Goal: Information Seeking & Learning: Learn about a topic

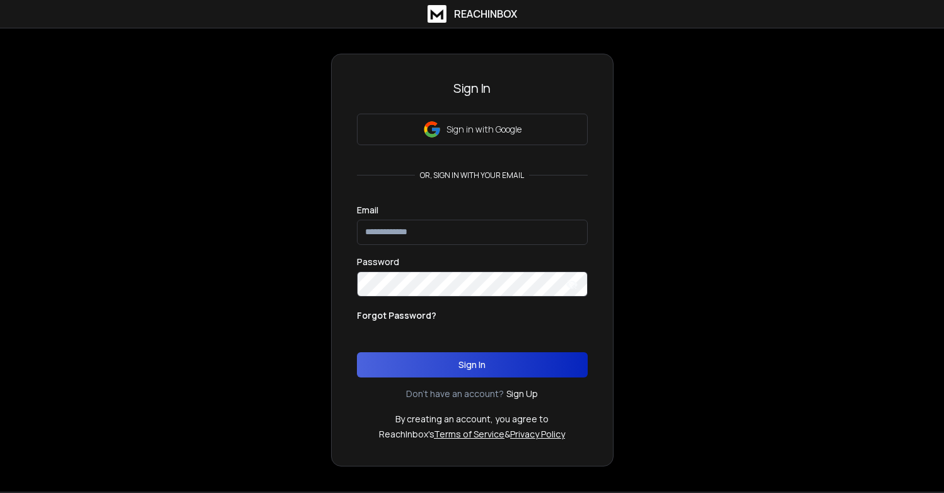
type input "**********"
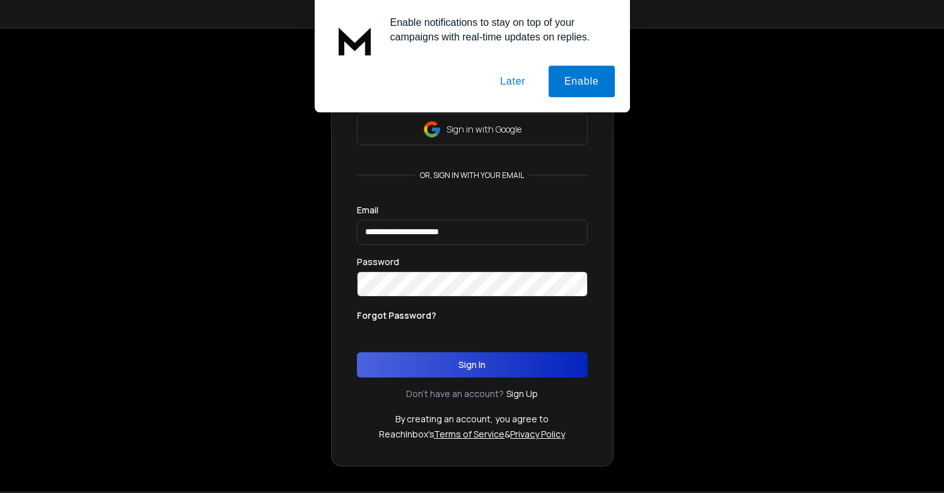
click at [508, 359] on button "Sign In" at bounding box center [472, 364] width 231 height 25
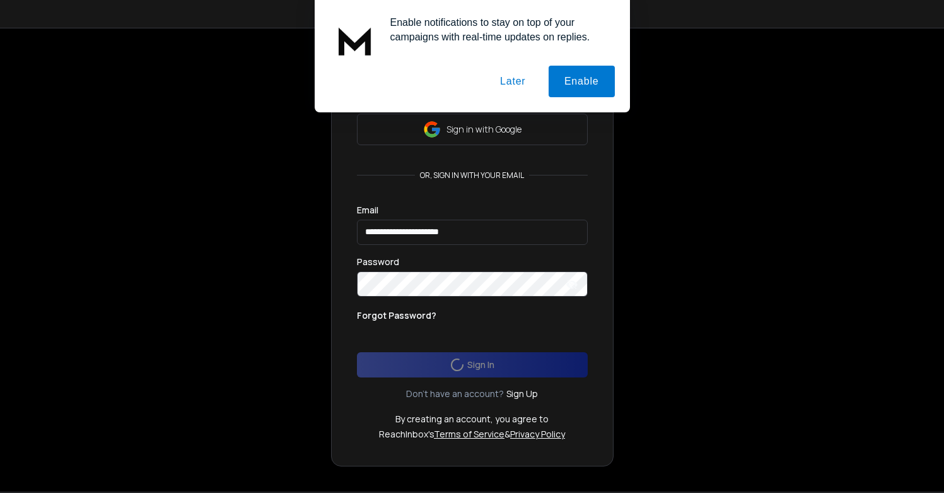
click at [505, 92] on button "Later" at bounding box center [512, 82] width 57 height 32
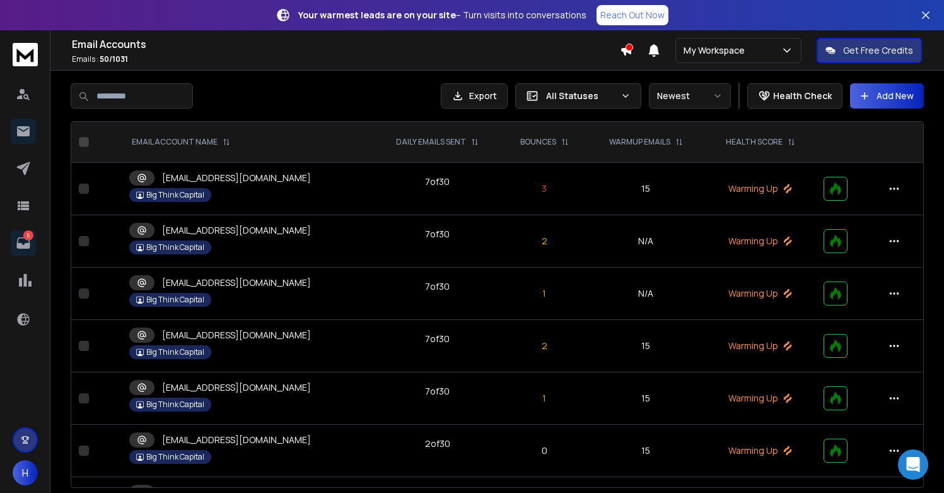
click at [28, 243] on icon at bounding box center [22, 242] width 13 height 11
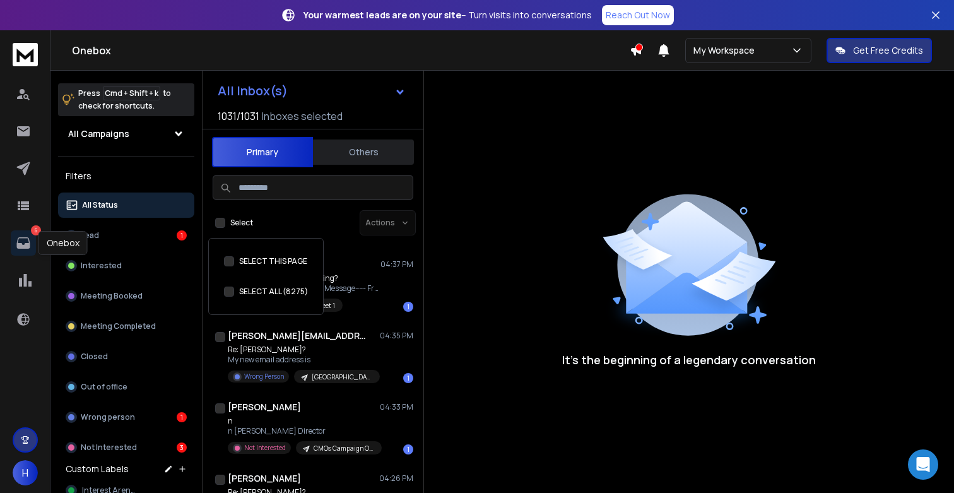
click at [316, 268] on div "SELECT THIS PAGE SELECT ALL (8275)" at bounding box center [265, 276] width 115 height 77
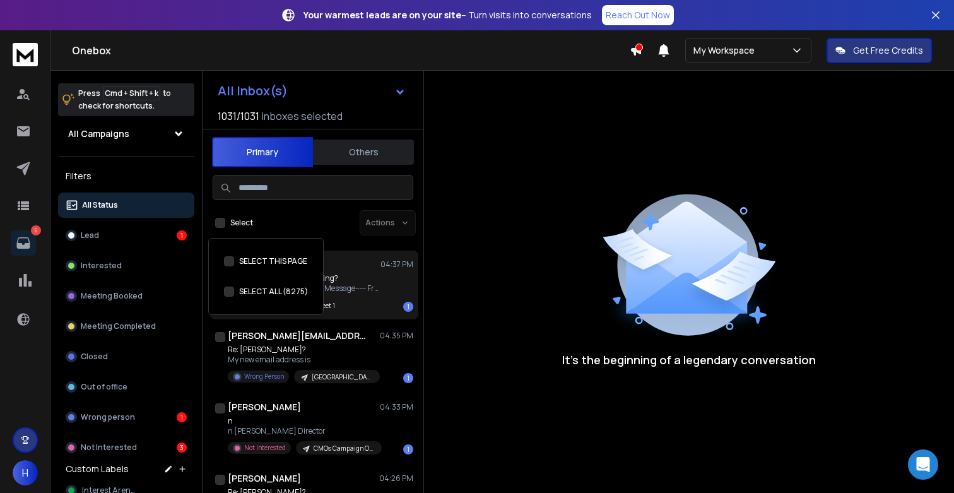
click at [348, 273] on p "RE: [PERSON_NAME] Funding?" at bounding box center [303, 278] width 151 height 10
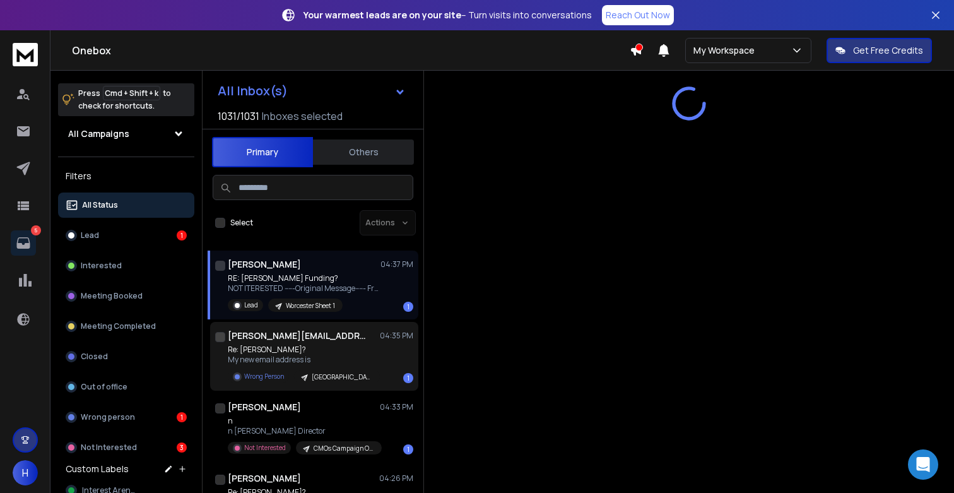
click at [348, 380] on p "[GEOGRAPHIC_DATA] + US Loans" at bounding box center [342, 376] width 61 height 9
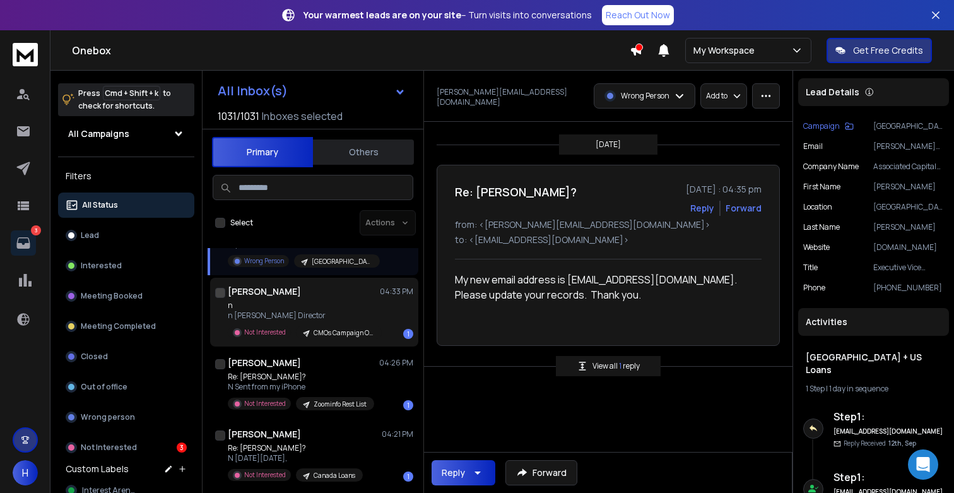
click at [344, 324] on div "n n [PERSON_NAME] Director Not Interested CMOs Campaign Optivate" at bounding box center [305, 319] width 154 height 38
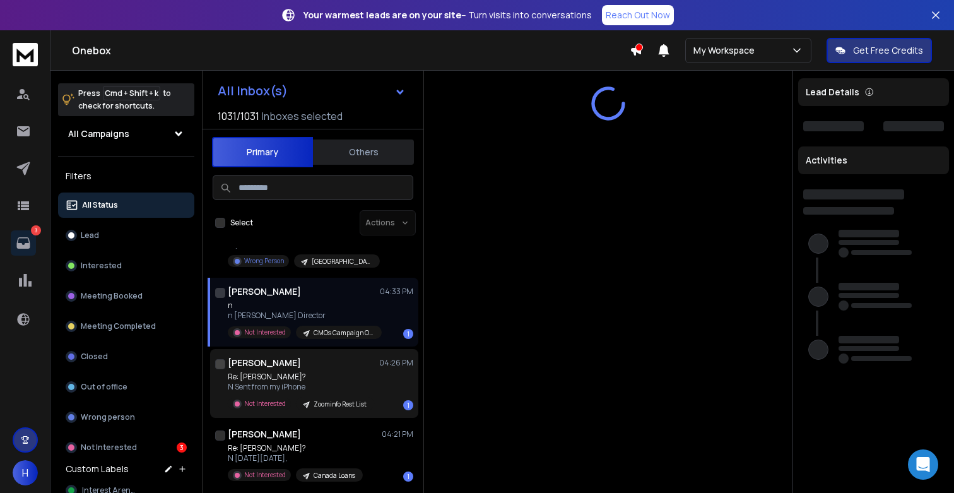
click at [343, 388] on p "N Sent from my iPhone" at bounding box center [301, 387] width 146 height 10
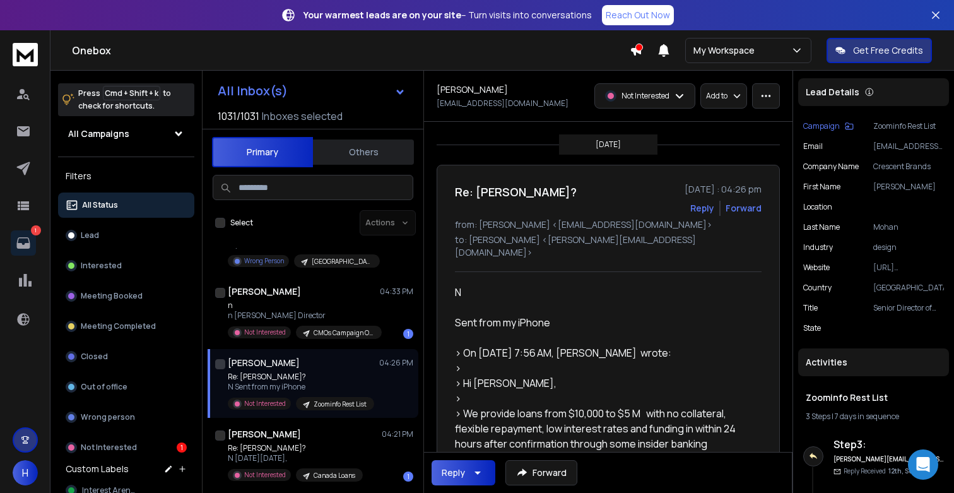
scroll to position [217, 0]
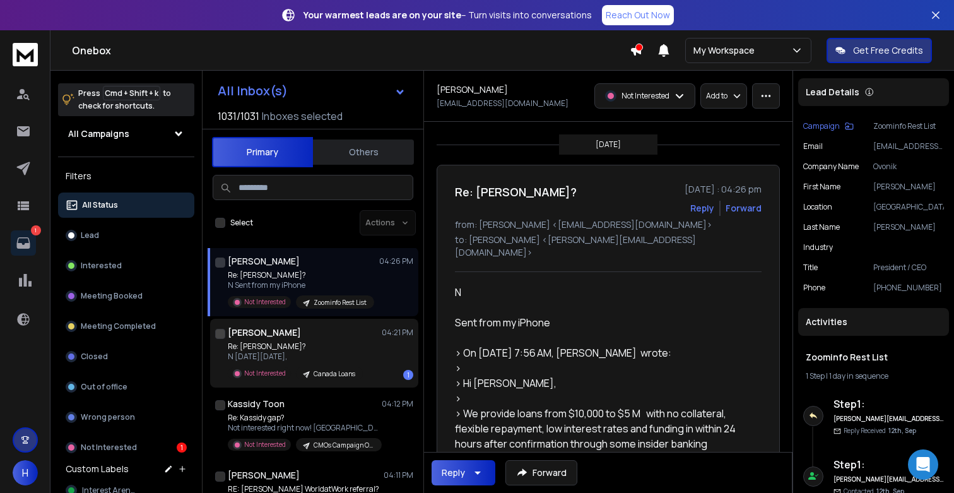
click at [354, 345] on p "Re: [PERSON_NAME]?" at bounding box center [295, 346] width 135 height 10
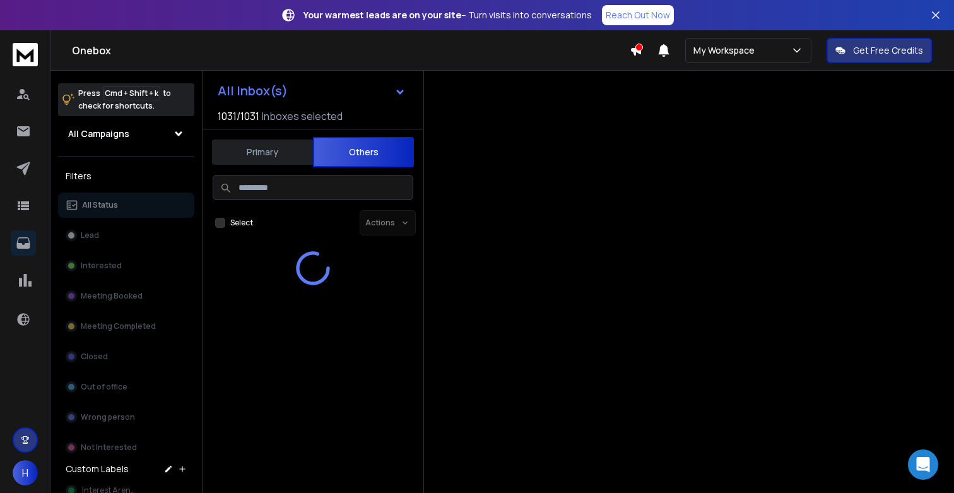
click at [373, 144] on button "Others" at bounding box center [363, 152] width 101 height 30
click at [259, 148] on button "Primary" at bounding box center [262, 152] width 101 height 28
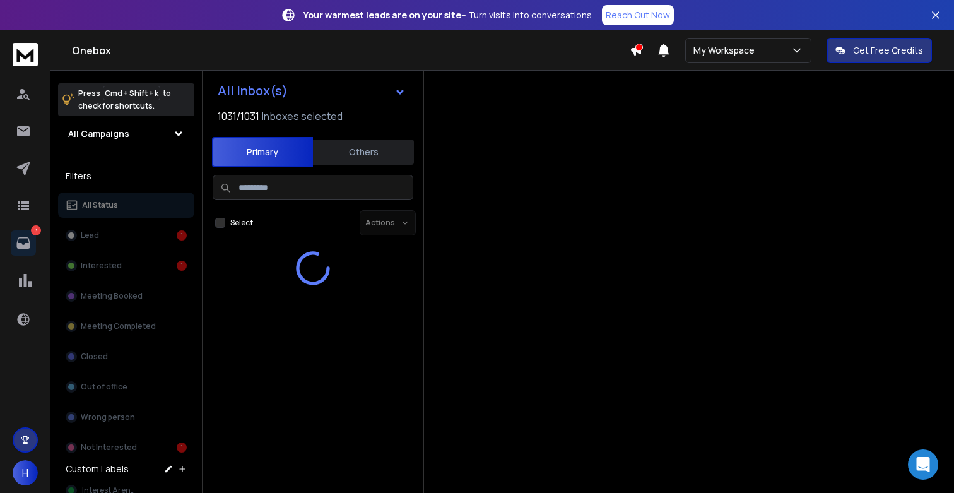
click at [259, 148] on button "Primary" at bounding box center [262, 152] width 101 height 30
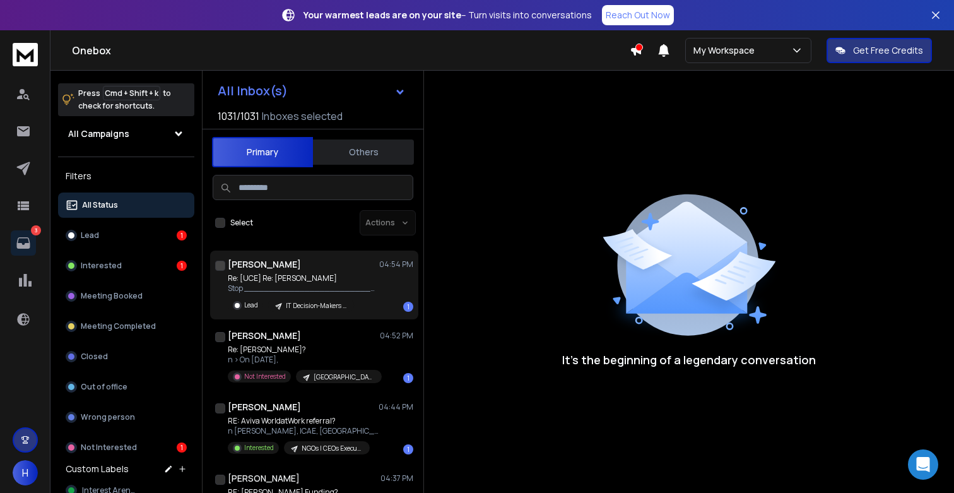
click at [368, 299] on div "Lead IT Decision-Makers | Optivate Solutions" at bounding box center [303, 304] width 151 height 13
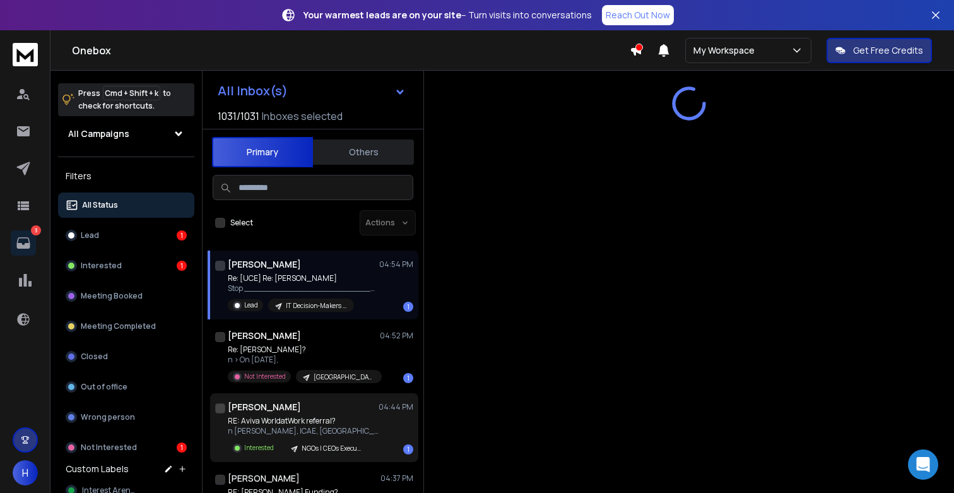
click at [330, 406] on div "[PERSON_NAME] 04:44 PM" at bounding box center [320, 406] width 185 height 13
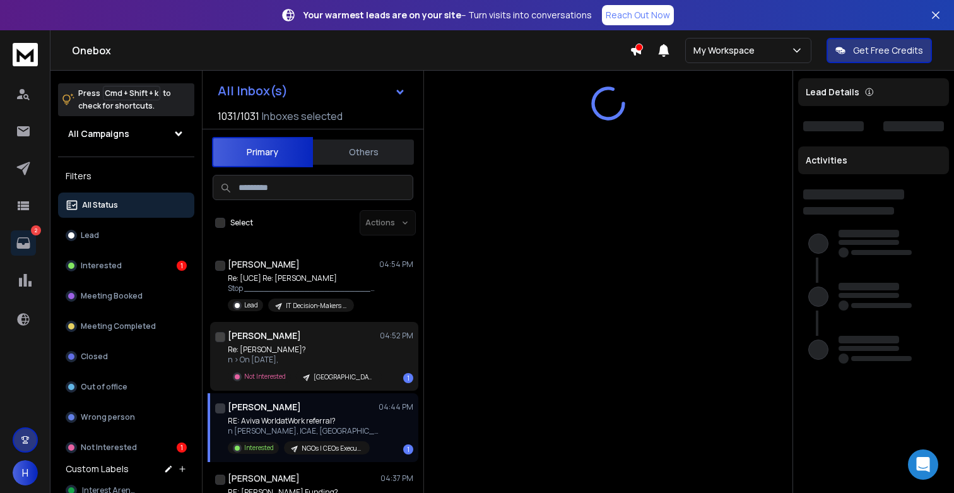
click at [332, 365] on div "Re: [PERSON_NAME]? n > On [DATE], Not Interested [GEOGRAPHIC_DATA] + US Loans" at bounding box center [305, 363] width 154 height 38
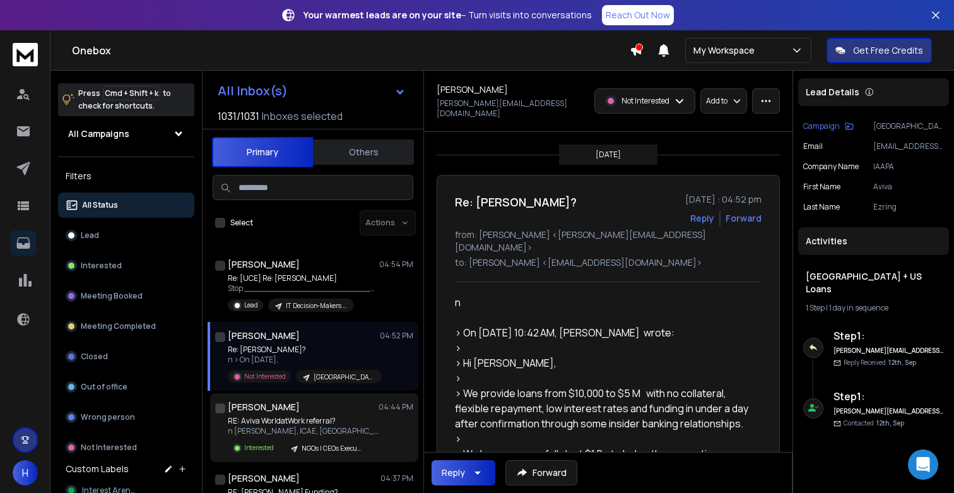
scroll to position [146, 0]
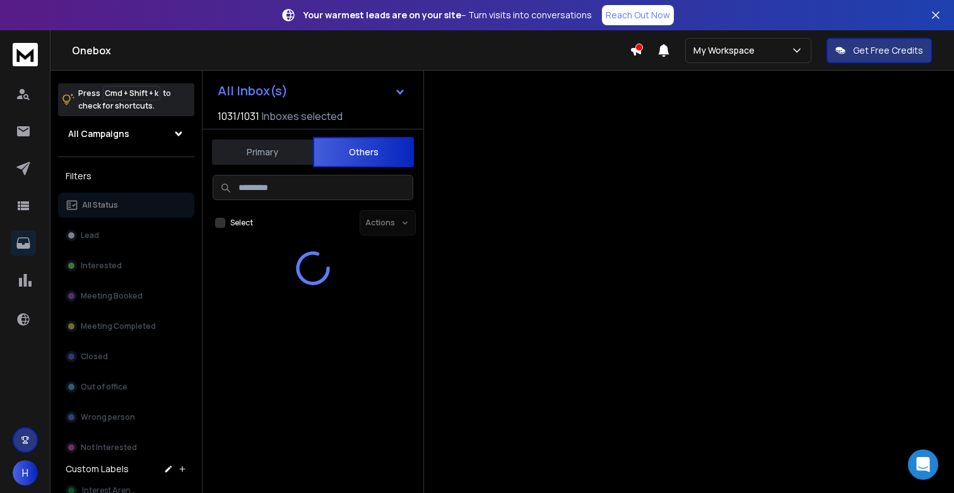
click at [342, 151] on button "Others" at bounding box center [363, 152] width 101 height 30
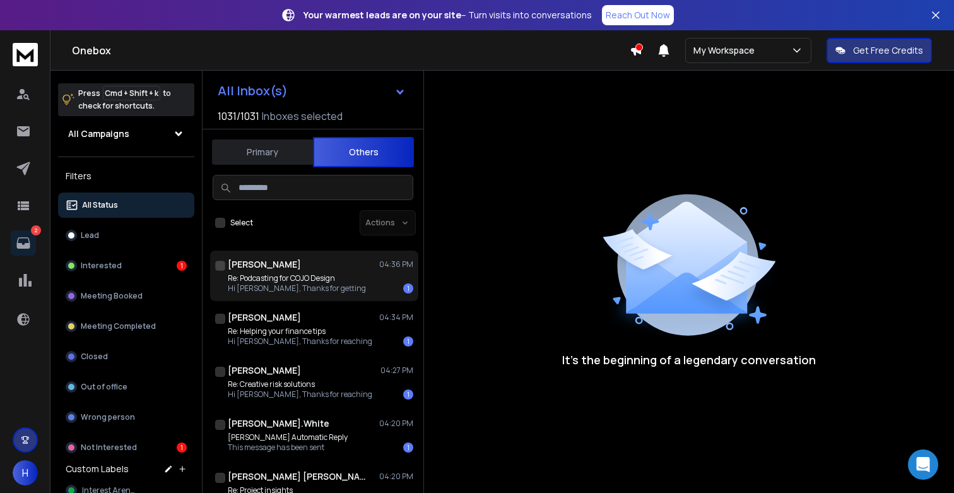
click at [334, 264] on div "[PERSON_NAME] 04:36 PM" at bounding box center [320, 264] width 185 height 13
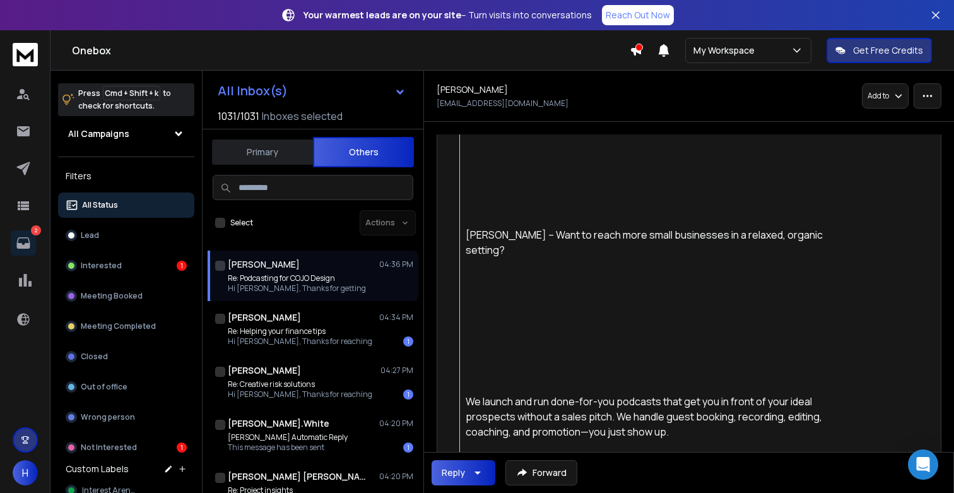
scroll to position [1270, 0]
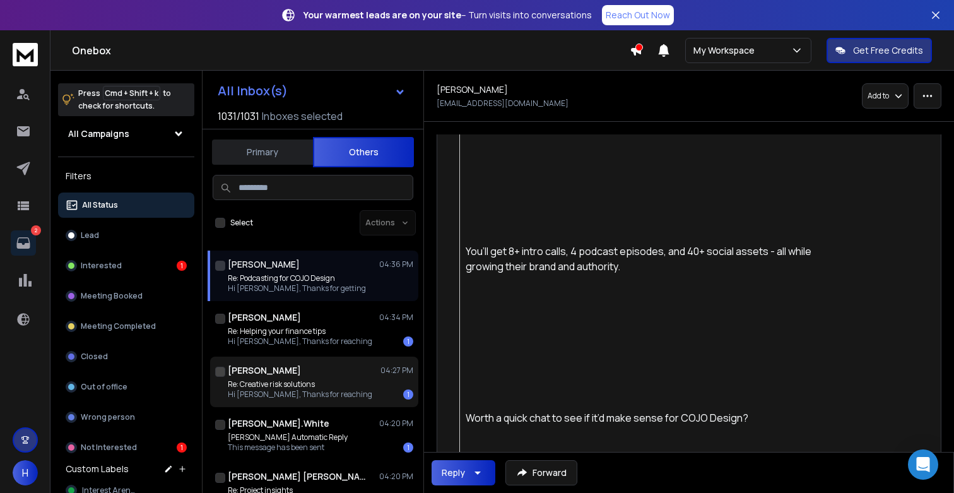
click at [342, 375] on div "[PERSON_NAME] 04:27 PM" at bounding box center [320, 370] width 185 height 13
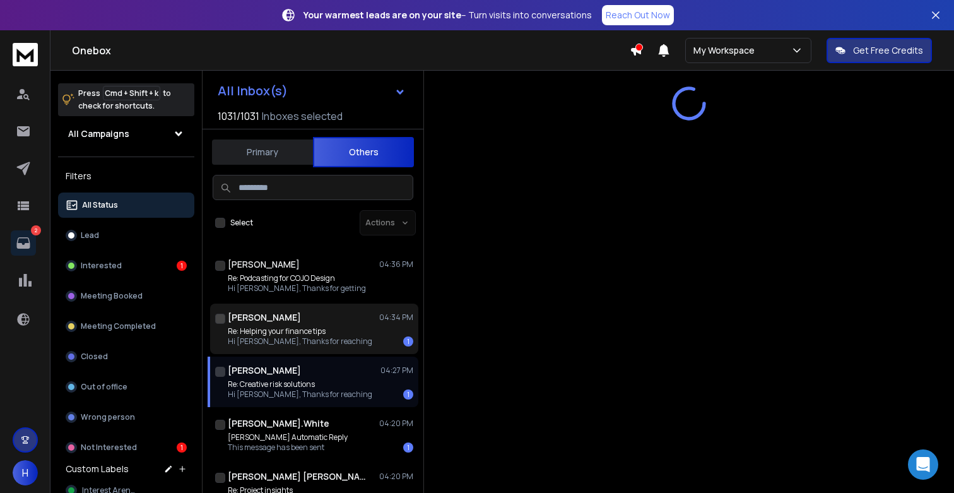
drag, startPoint x: 343, startPoint y: 360, endPoint x: 343, endPoint y: 347, distance: 13.2
click at [343, 360] on div "[PERSON_NAME] 04:27 PM Re: Creative risk solutions Hi [PERSON_NAME], Thanks for…" at bounding box center [314, 381] width 208 height 50
click at [343, 339] on div "Re: Helping your finance tips Hi [PERSON_NAME], Thanks for reaching 1" at bounding box center [320, 336] width 185 height 20
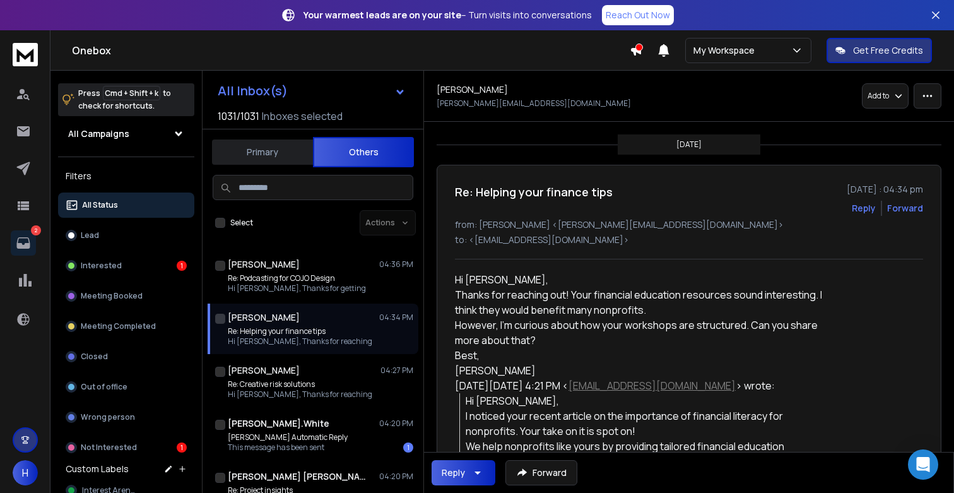
scroll to position [240, 0]
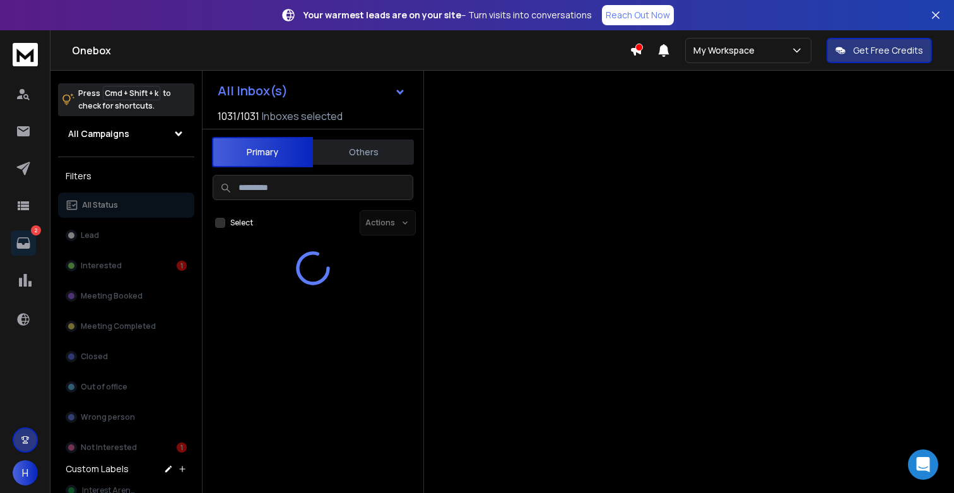
click at [286, 151] on button "Primary" at bounding box center [262, 152] width 101 height 30
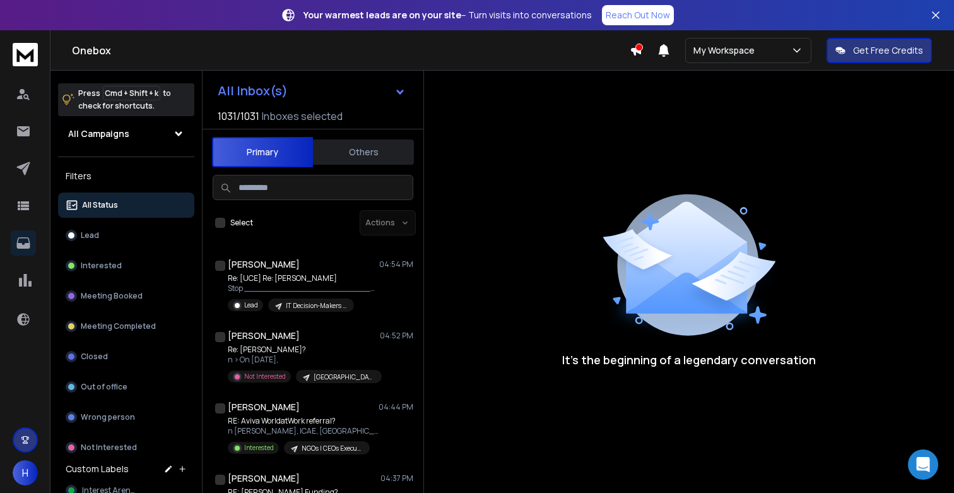
click at [334, 149] on button "Others" at bounding box center [363, 152] width 101 height 28
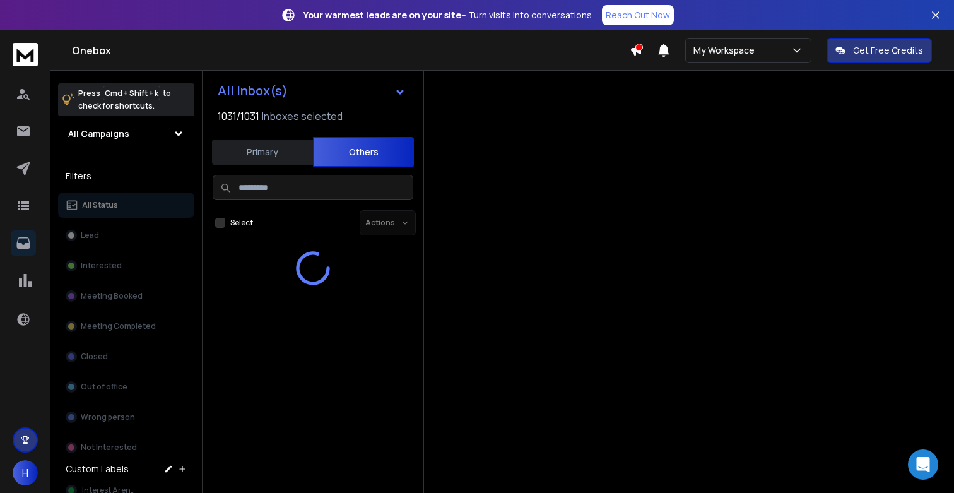
click at [334, 149] on button "Others" at bounding box center [363, 152] width 101 height 30
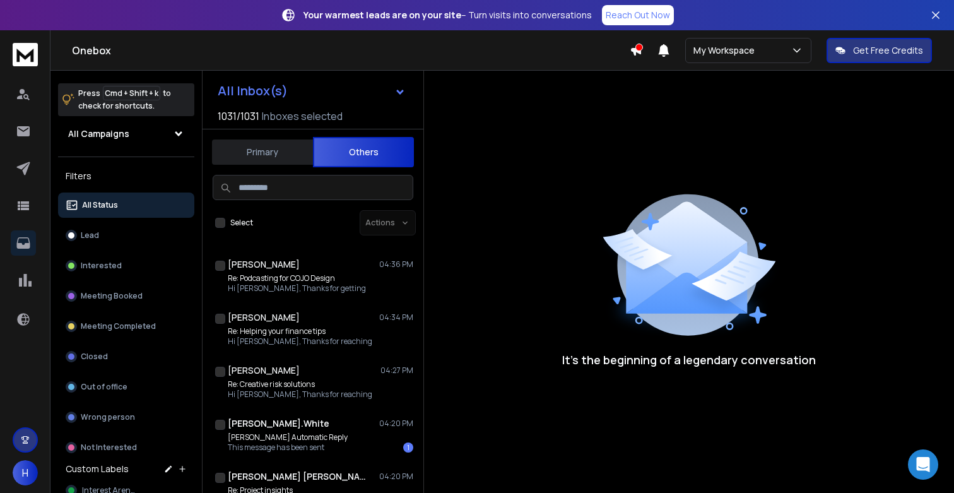
click at [289, 146] on button "Primary" at bounding box center [262, 152] width 101 height 28
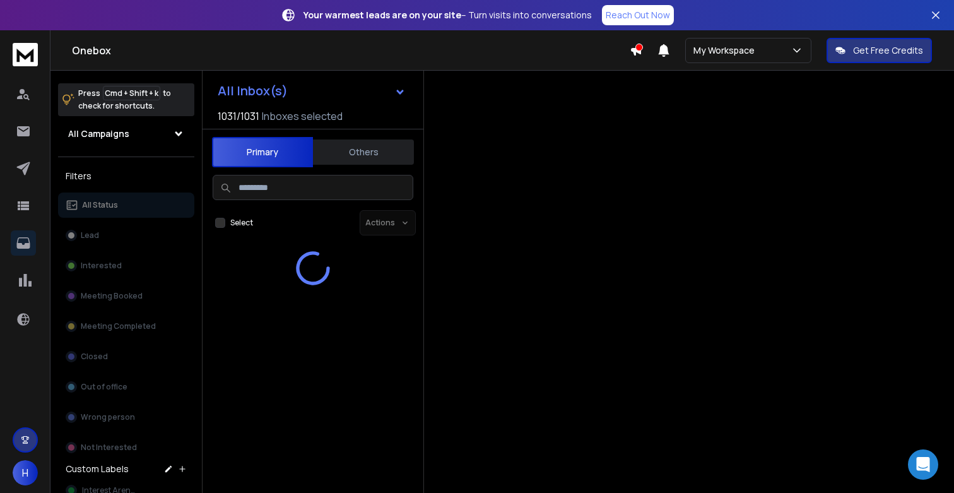
click at [289, 146] on button "Primary" at bounding box center [262, 152] width 101 height 30
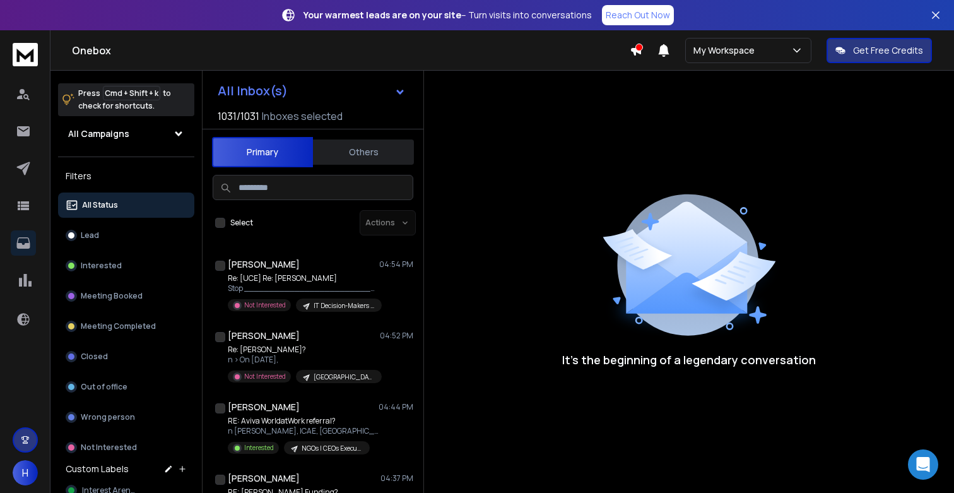
click at [372, 156] on button "Others" at bounding box center [363, 152] width 101 height 28
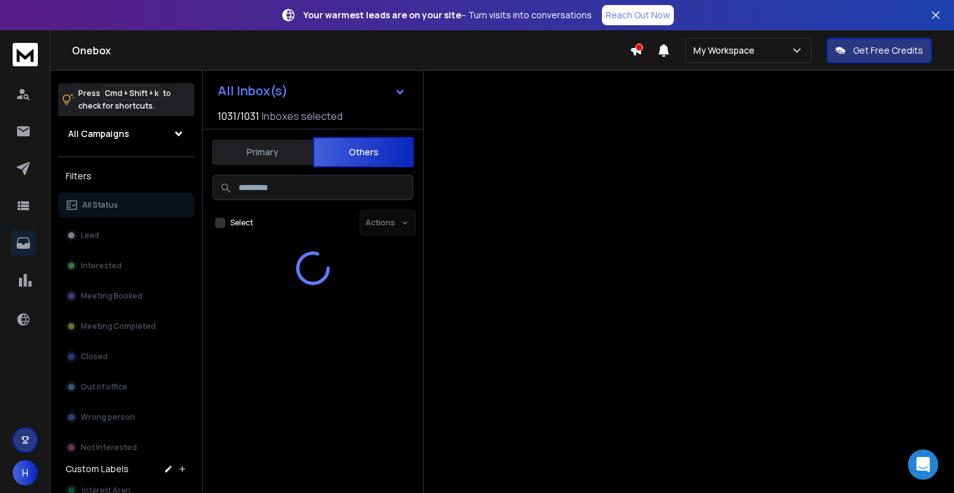
click at [372, 156] on button "Others" at bounding box center [363, 152] width 101 height 30
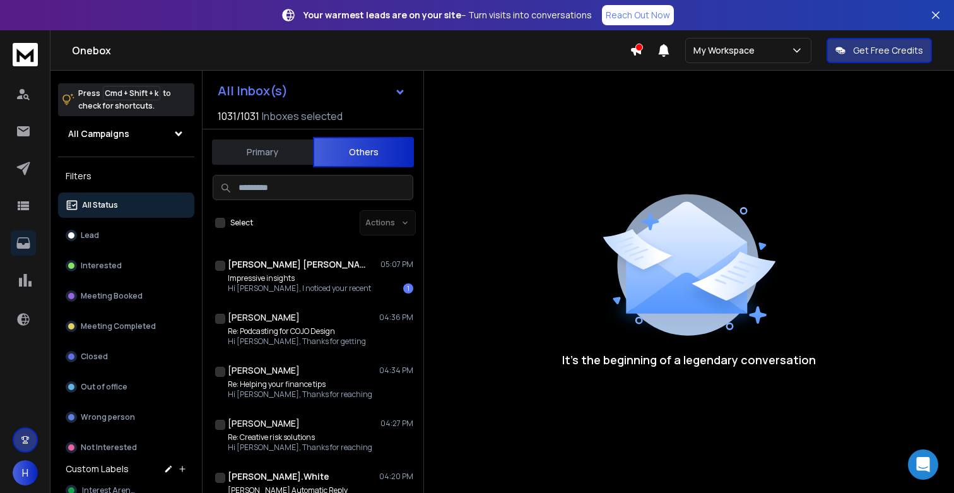
click at [266, 151] on button "Primary" at bounding box center [262, 152] width 101 height 28
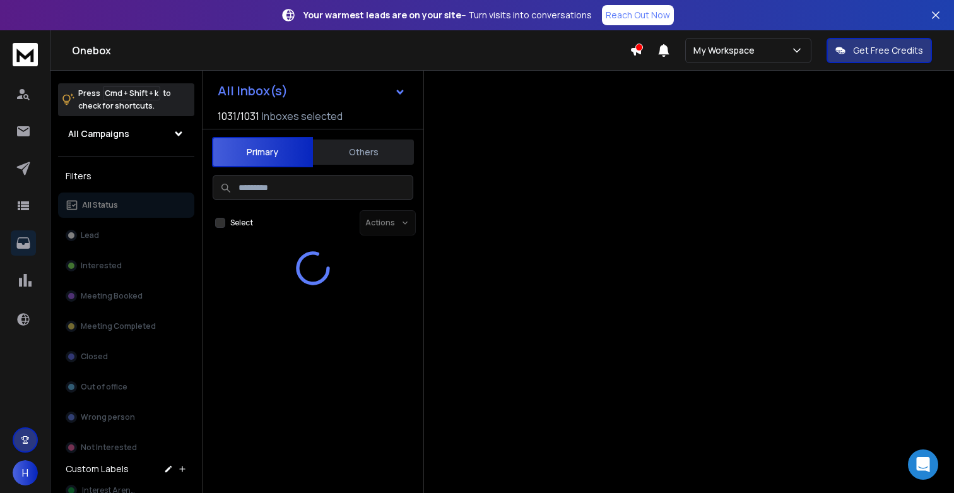
click at [266, 151] on button "Primary" at bounding box center [262, 152] width 101 height 30
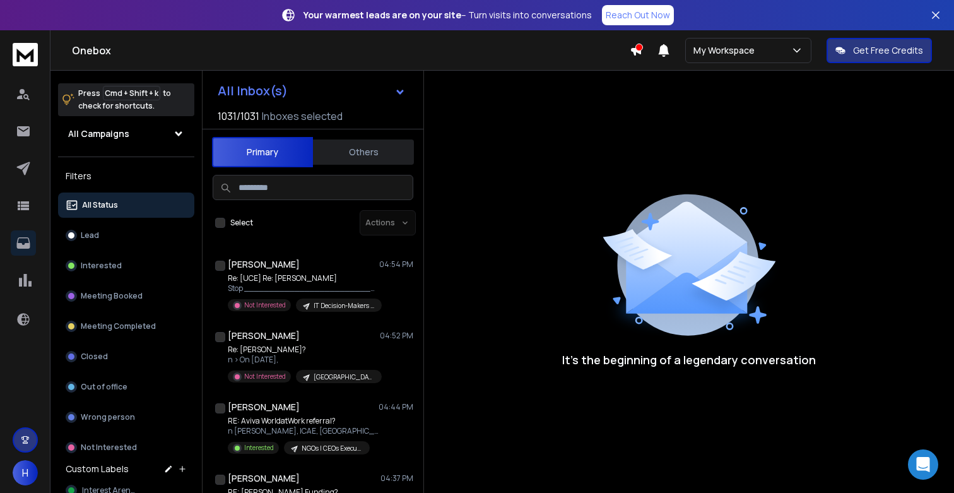
click at [350, 161] on button "Others" at bounding box center [363, 152] width 101 height 28
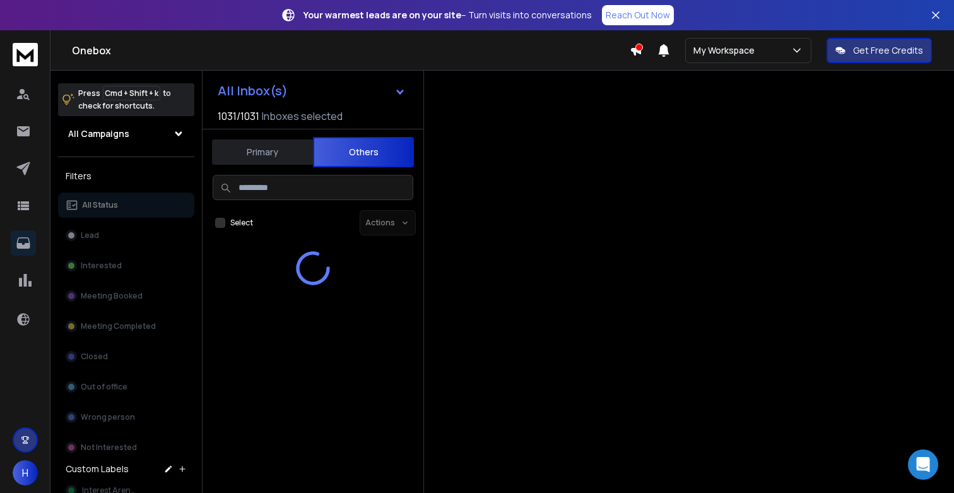
click at [350, 161] on button "Others" at bounding box center [363, 152] width 101 height 30
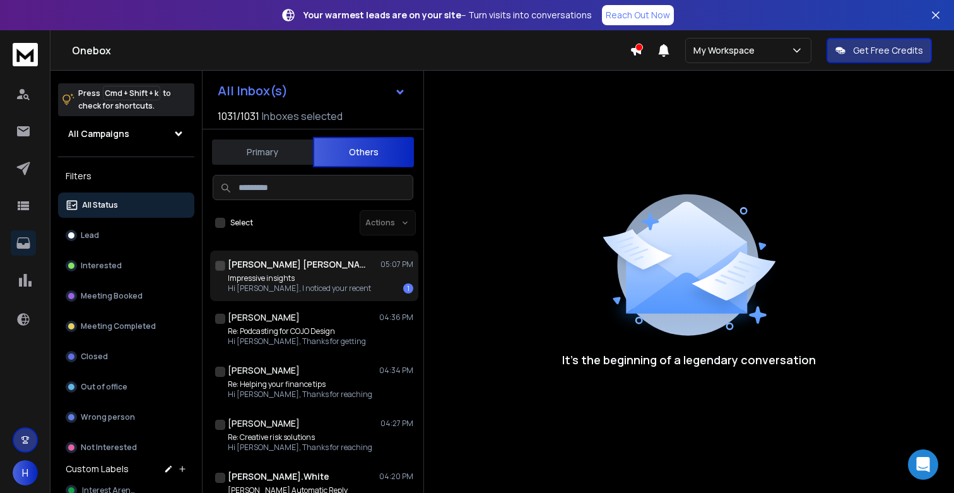
click at [297, 267] on div "Hill [PERSON_NAME] 05:07 PM" at bounding box center [320, 264] width 185 height 13
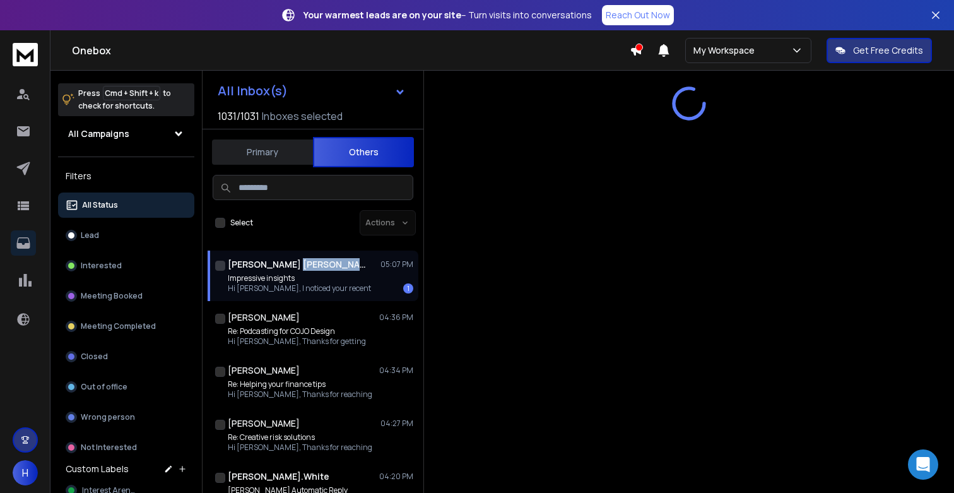
click at [297, 267] on div "Hill [PERSON_NAME] 05:07 PM" at bounding box center [320, 264] width 185 height 13
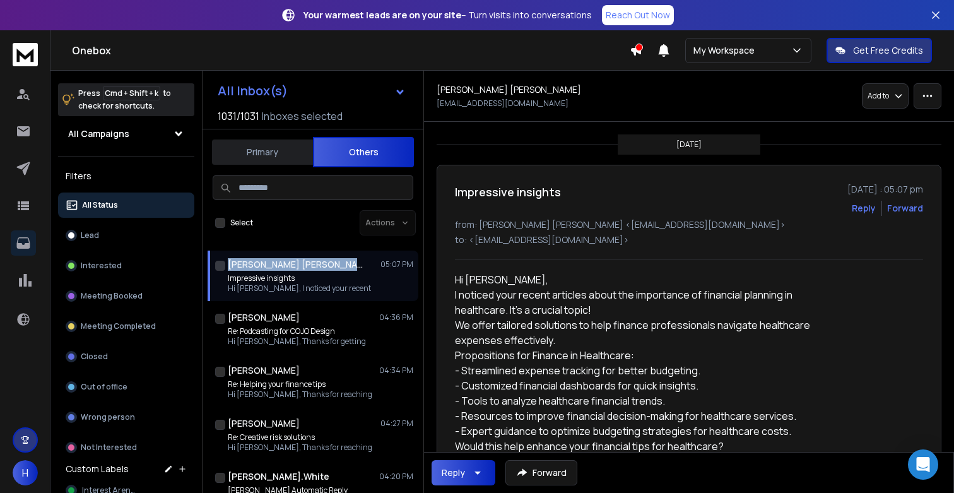
click at [236, 158] on button "Primary" at bounding box center [262, 152] width 101 height 28
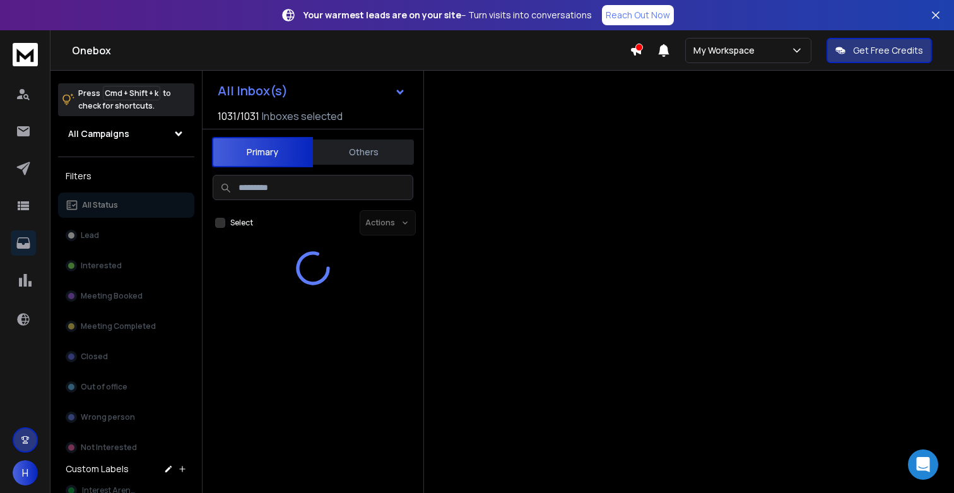
click at [236, 158] on button "Primary" at bounding box center [262, 152] width 101 height 30
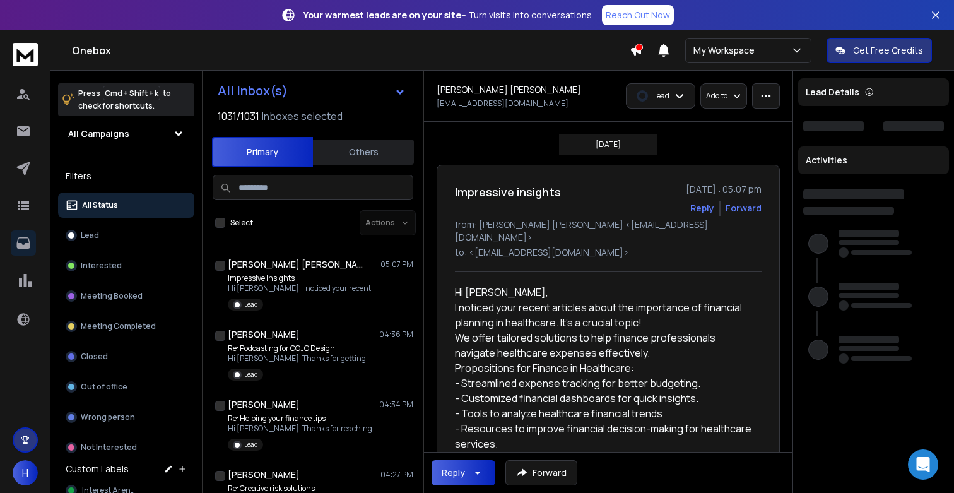
drag, startPoint x: 310, startPoint y: 109, endPoint x: 329, endPoint y: 153, distance: 47.5
click at [310, 111] on h3 "Inboxes selected" at bounding box center [302, 115] width 81 height 15
click at [329, 153] on button "Others" at bounding box center [363, 152] width 101 height 28
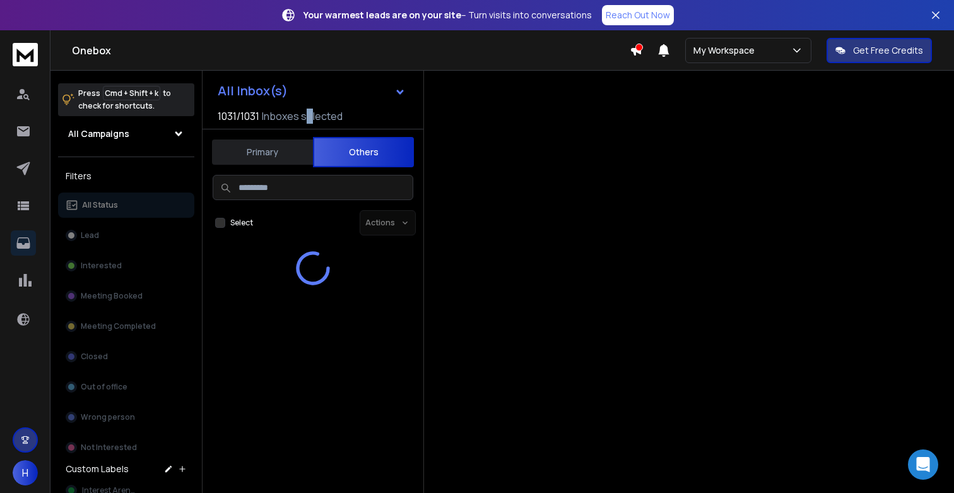
click at [329, 153] on button "Others" at bounding box center [363, 152] width 101 height 30
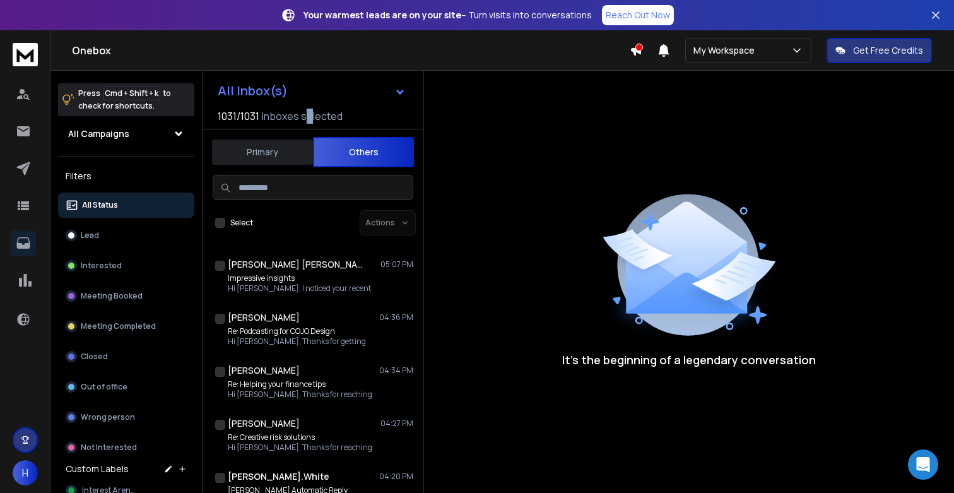
click at [276, 152] on button "Primary" at bounding box center [262, 152] width 101 height 28
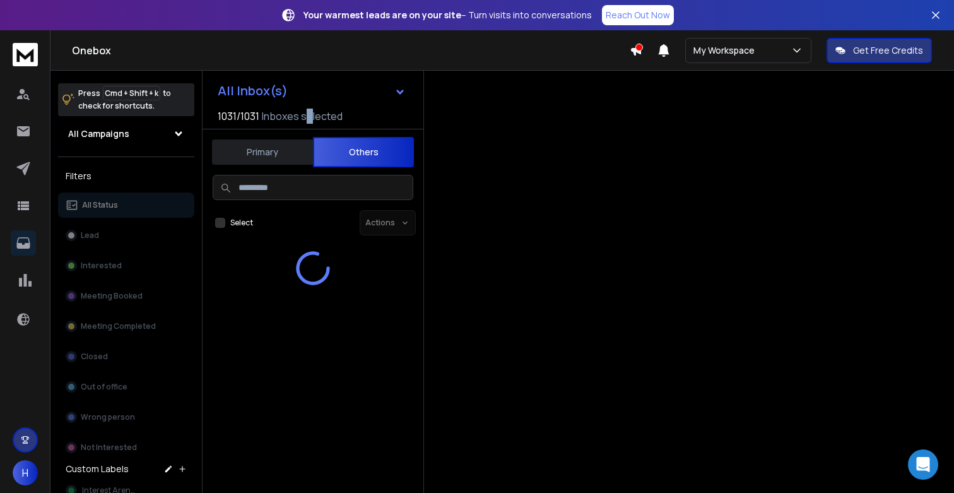
click at [366, 160] on button "Others" at bounding box center [363, 152] width 101 height 30
click at [366, 161] on button "Others" at bounding box center [363, 152] width 101 height 30
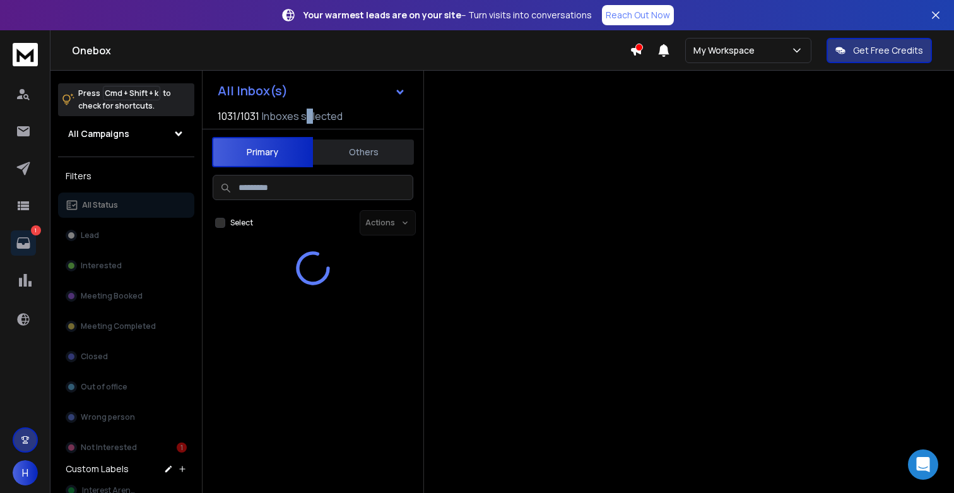
click at [266, 158] on button "Primary" at bounding box center [262, 152] width 101 height 30
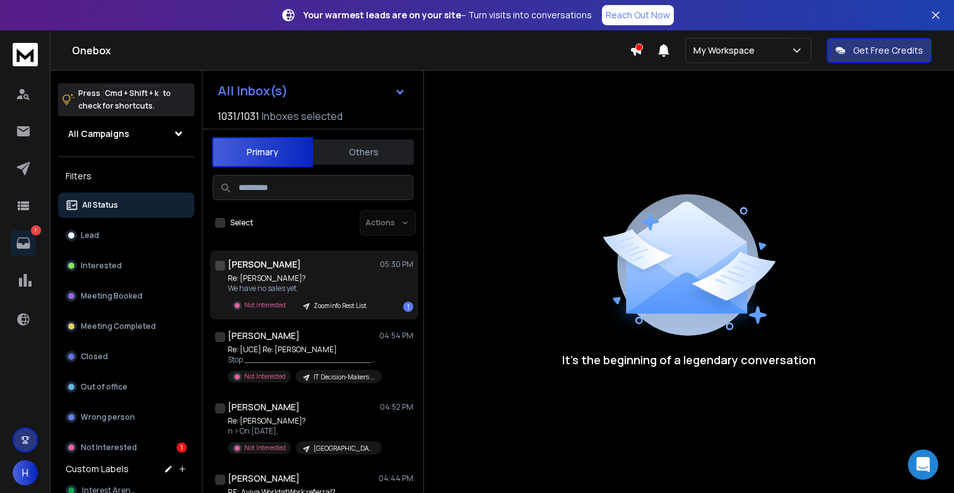
click at [342, 277] on p "Re: [PERSON_NAME]?" at bounding box center [301, 278] width 146 height 10
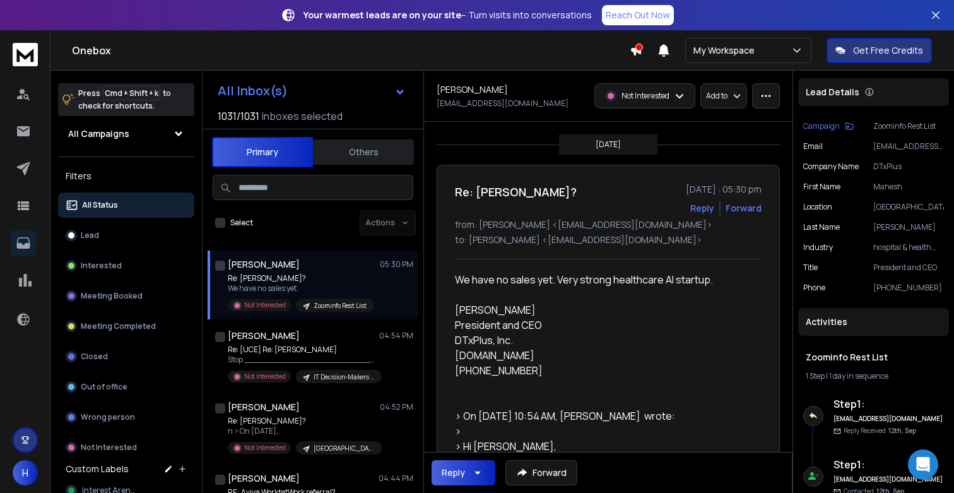
click at [355, 148] on button "Others" at bounding box center [363, 152] width 101 height 28
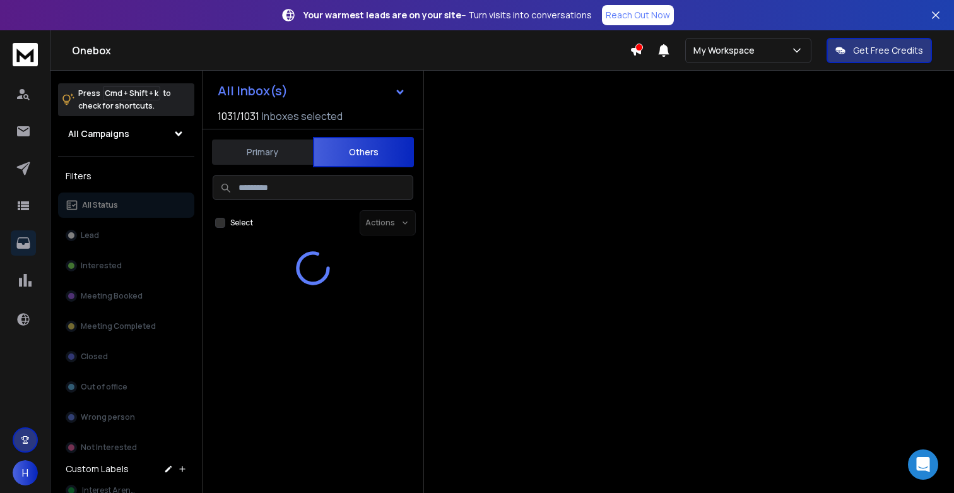
click at [355, 148] on button "Others" at bounding box center [363, 152] width 101 height 30
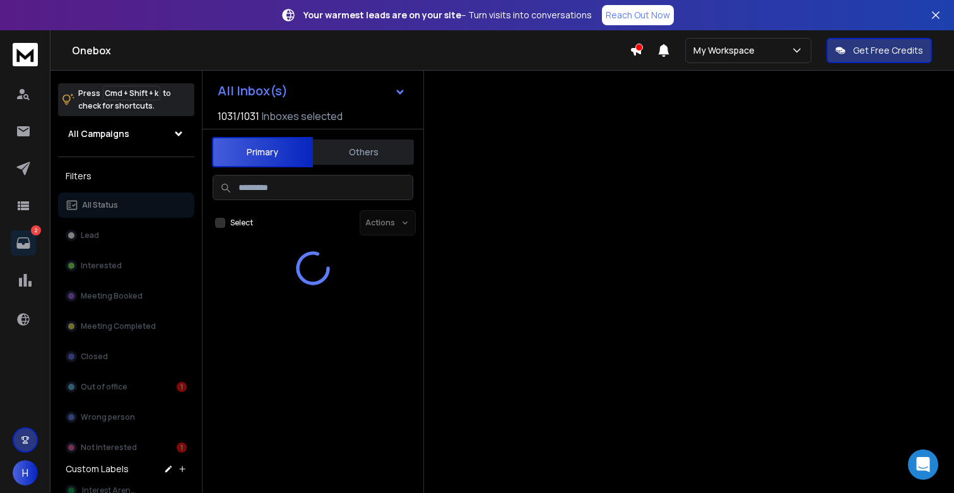
click at [279, 148] on button "Primary" at bounding box center [262, 152] width 101 height 30
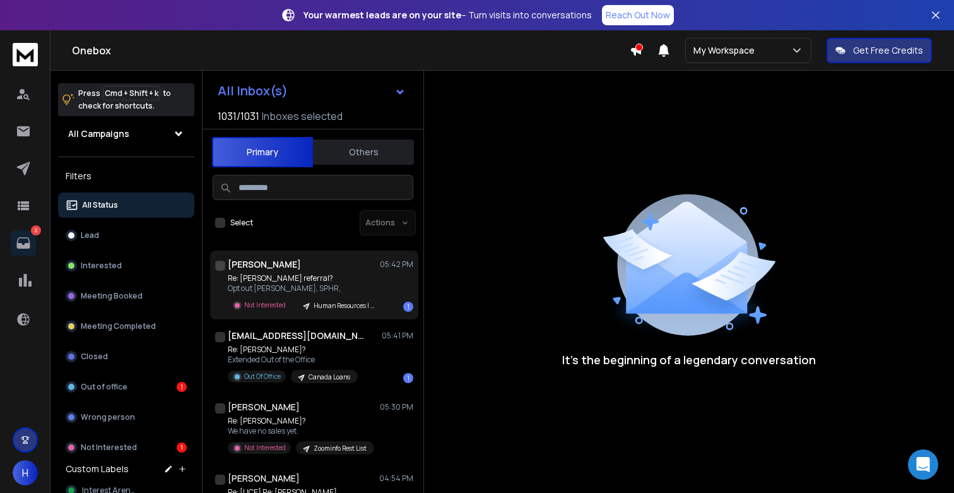
click at [371, 281] on p "Re: [PERSON_NAME] referral?" at bounding box center [303, 278] width 151 height 10
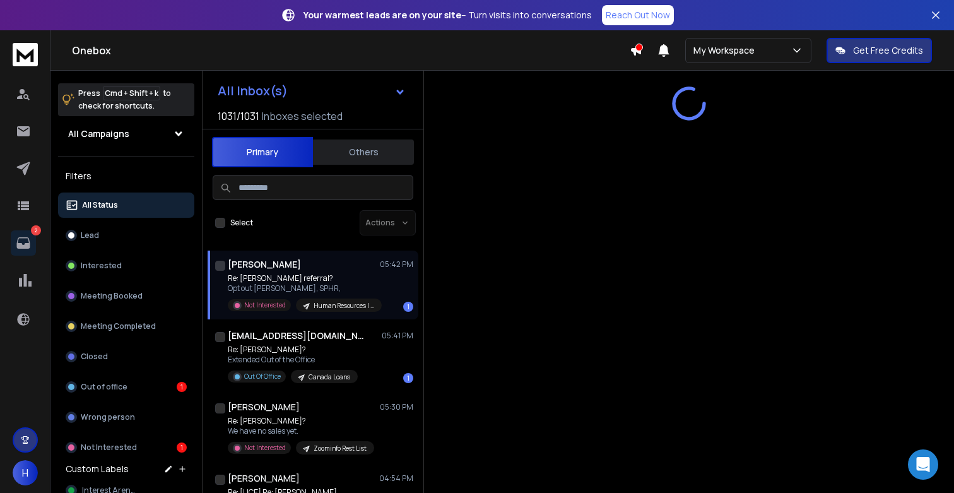
click at [371, 281] on p "Re: [PERSON_NAME] referral?" at bounding box center [303, 278] width 151 height 10
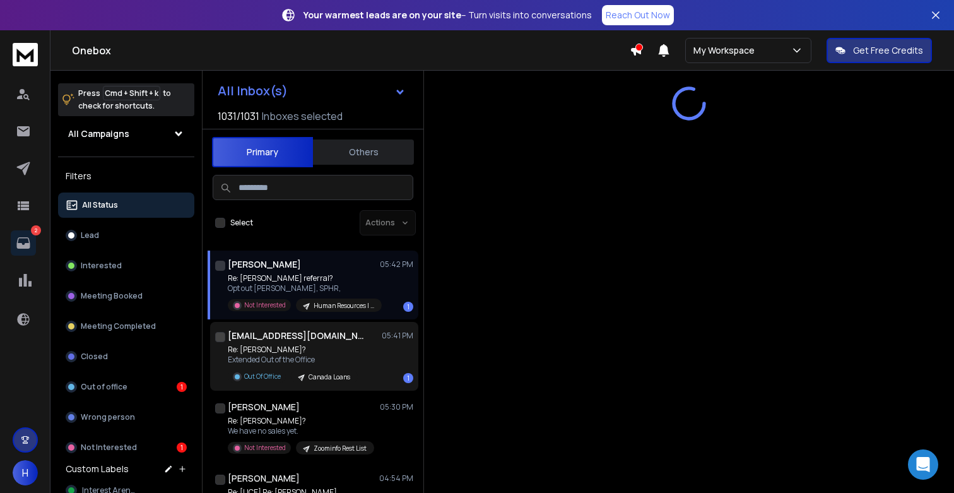
click at [387, 336] on p "05:41 PM" at bounding box center [398, 335] width 32 height 10
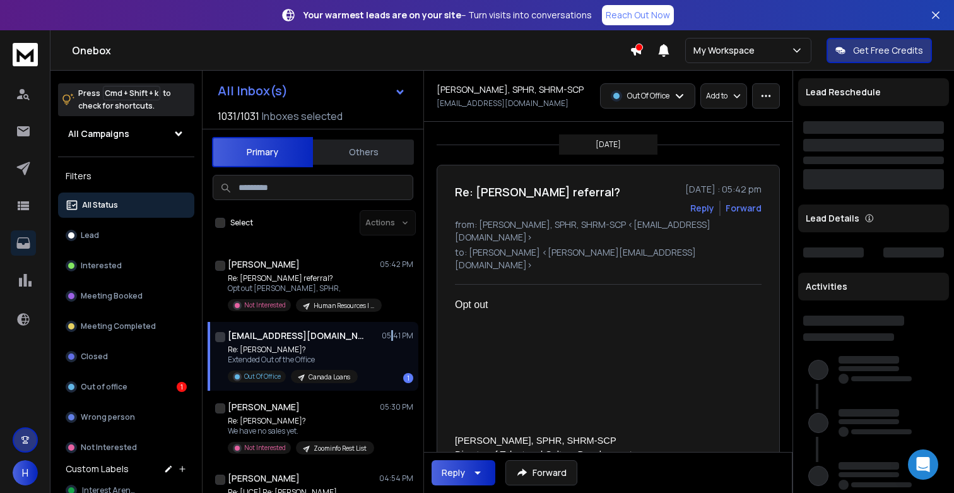
click at [387, 336] on p "05:41 PM" at bounding box center [398, 335] width 32 height 10
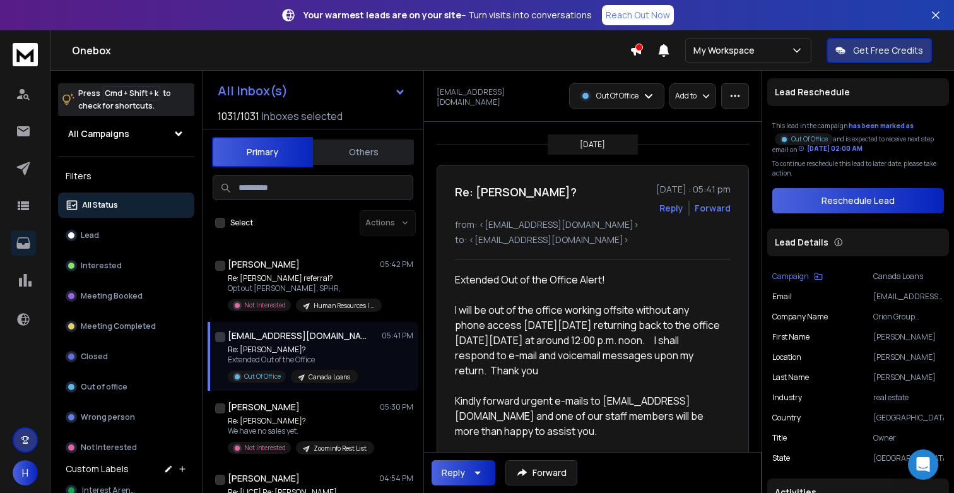
click at [380, 124] on div "All Inbox(s) 1031 / 1031 Inboxes selected Primary Others Select Actions [PERSON…" at bounding box center [312, 317] width 221 height 493
click at [378, 141] on button "Others" at bounding box center [363, 152] width 101 height 28
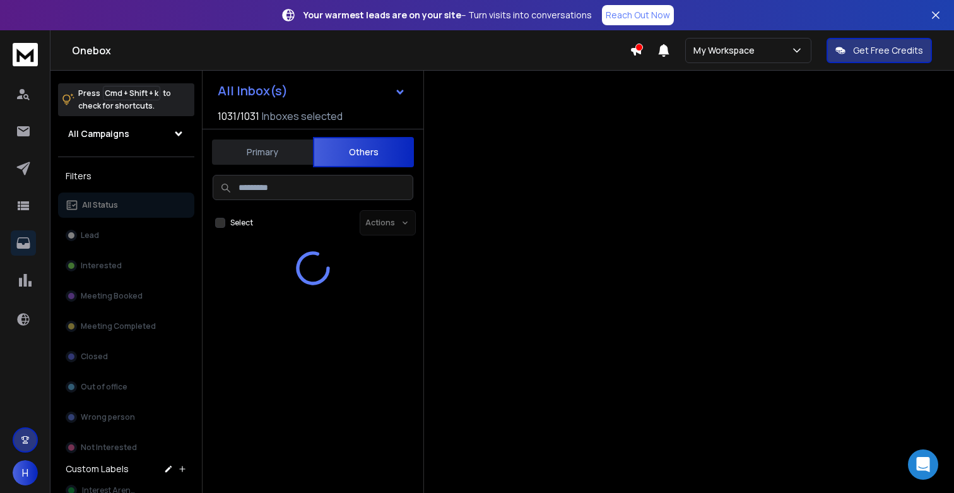
click at [378, 141] on button "Others" at bounding box center [363, 152] width 101 height 30
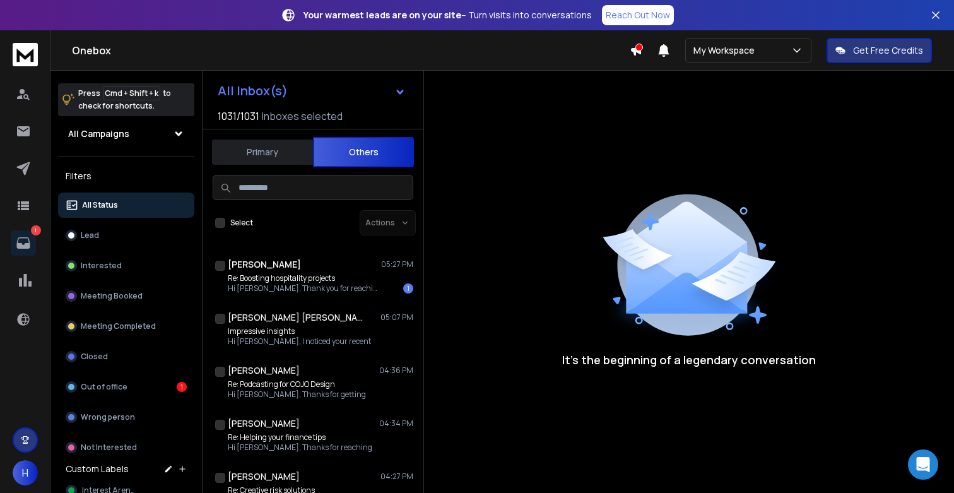
click at [284, 145] on button "Primary" at bounding box center [262, 152] width 101 height 28
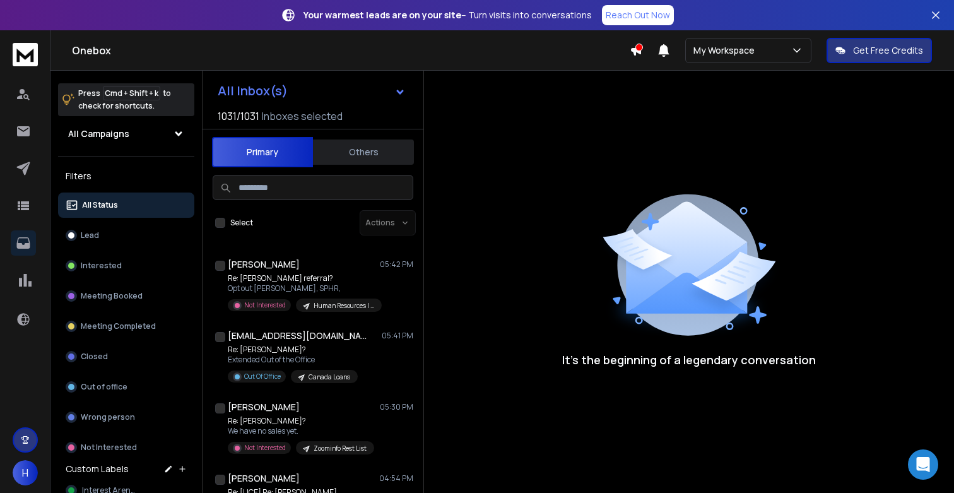
click at [339, 154] on button "Others" at bounding box center [363, 152] width 101 height 28
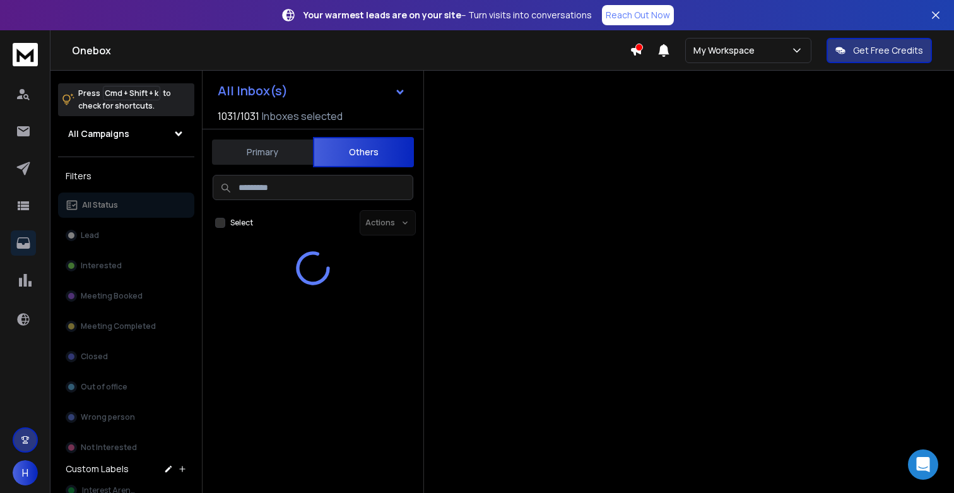
click at [339, 154] on button "Others" at bounding box center [363, 152] width 101 height 30
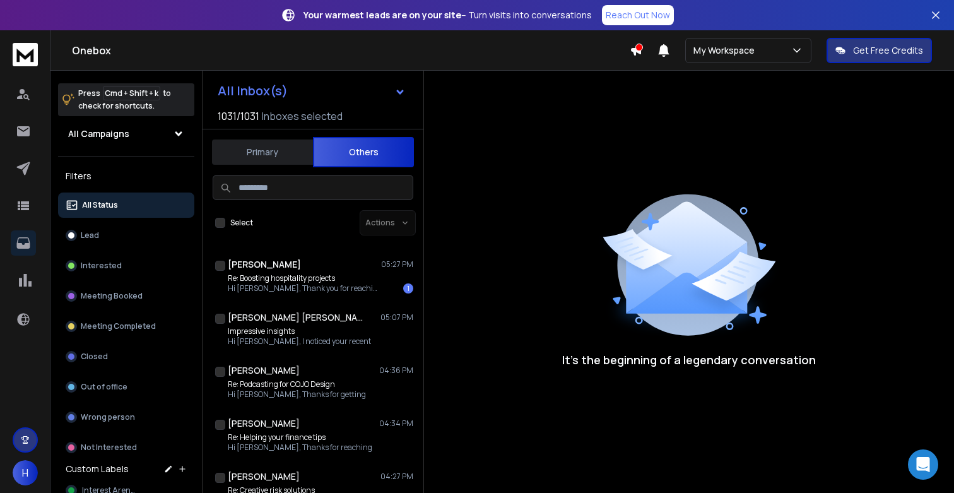
click at [248, 155] on button "Primary" at bounding box center [262, 152] width 101 height 28
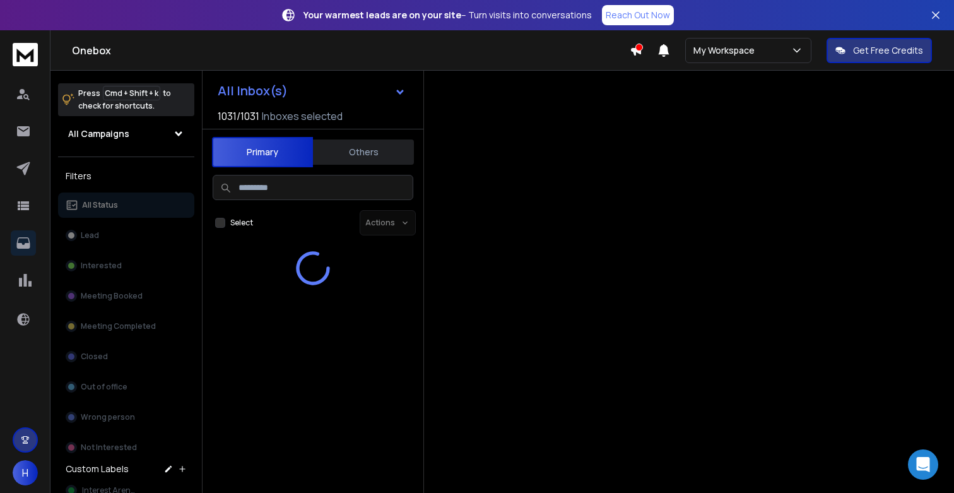
click at [248, 155] on button "Primary" at bounding box center [262, 152] width 101 height 30
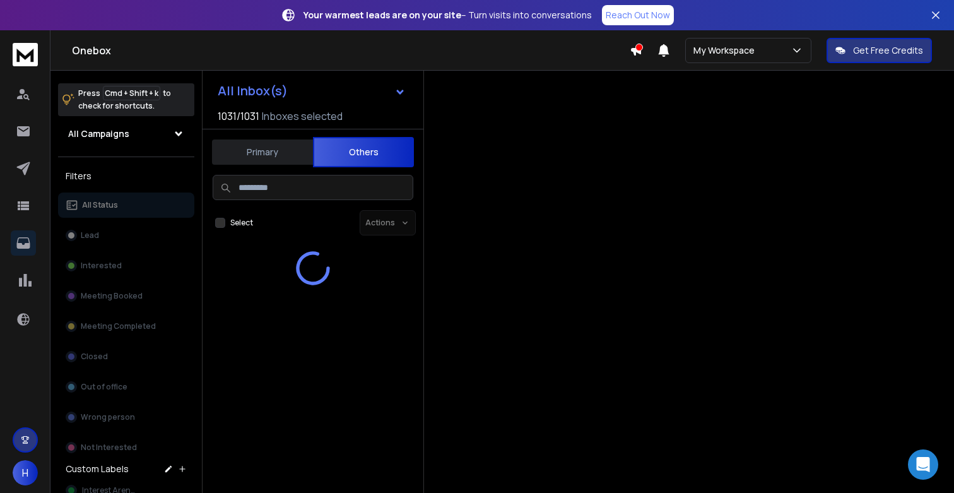
click at [383, 156] on button "Others" at bounding box center [363, 152] width 101 height 30
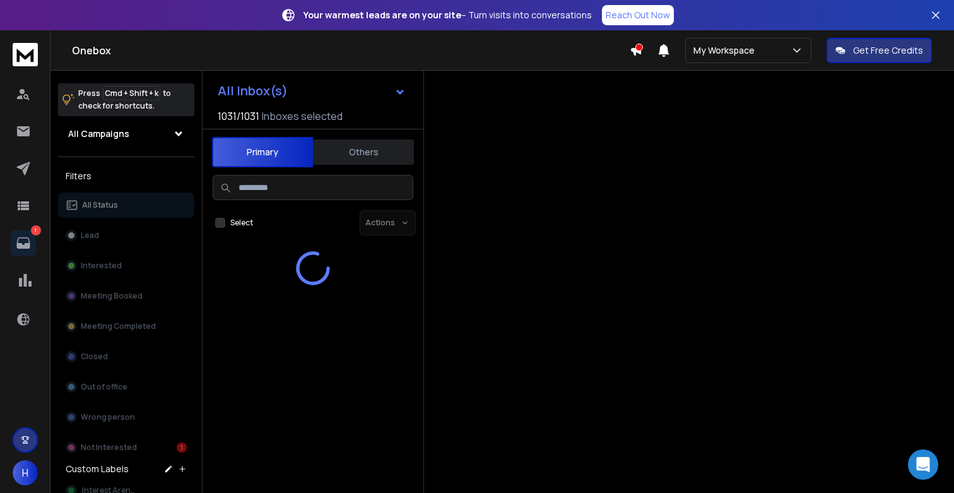
click at [293, 156] on button "Primary" at bounding box center [262, 152] width 101 height 30
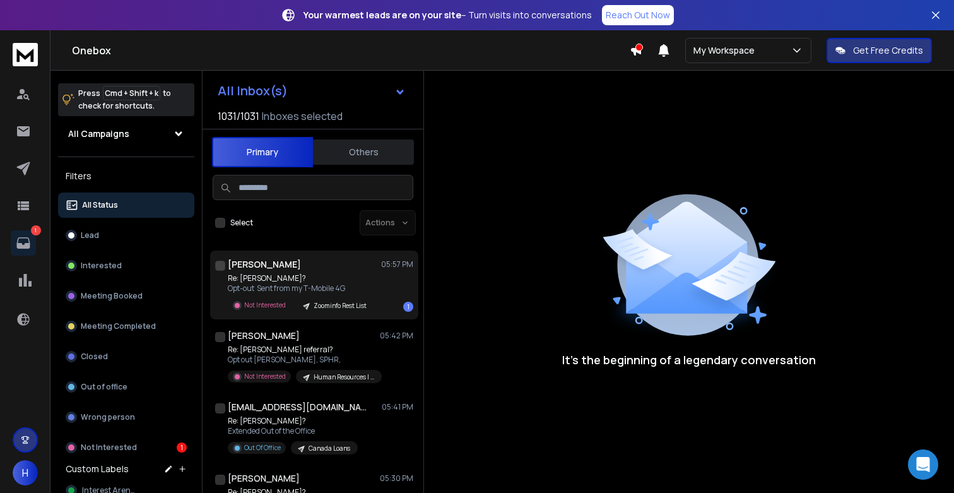
click at [380, 285] on div "Re: [PERSON_NAME]? Opt-out Sent from my T-Mobile 4G Not Interested Zoominfo Res…" at bounding box center [320, 292] width 185 height 38
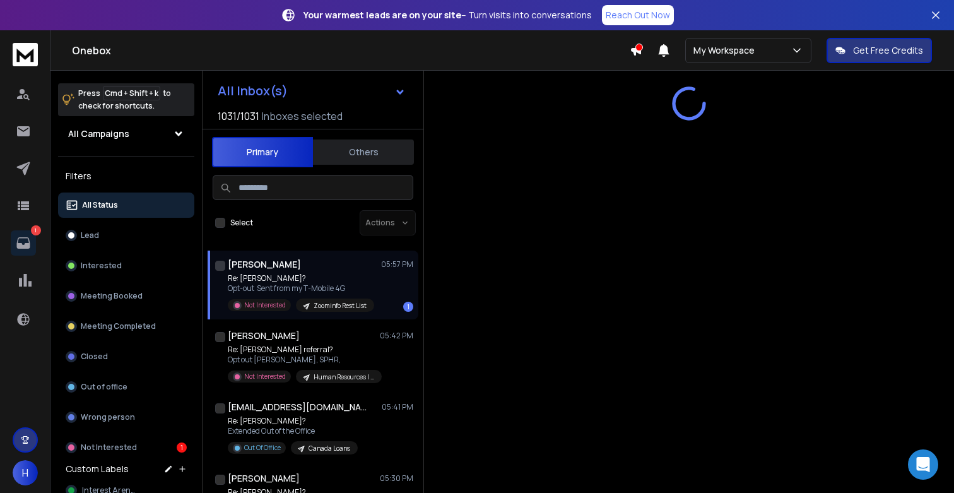
click at [379, 285] on div "Re: [PERSON_NAME]? Opt-out Sent from my T-Mobile 4G Not Interested Zoominfo Res…" at bounding box center [320, 292] width 185 height 38
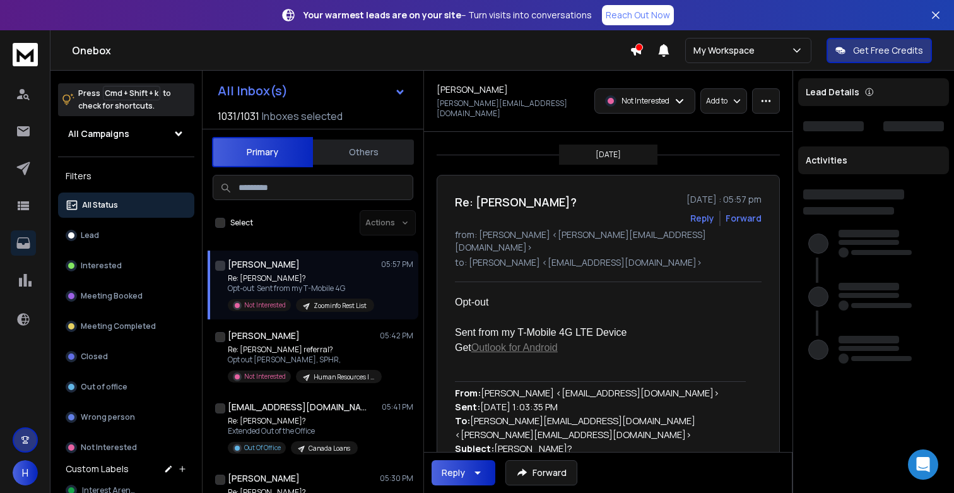
click at [351, 143] on button "Others" at bounding box center [363, 152] width 101 height 28
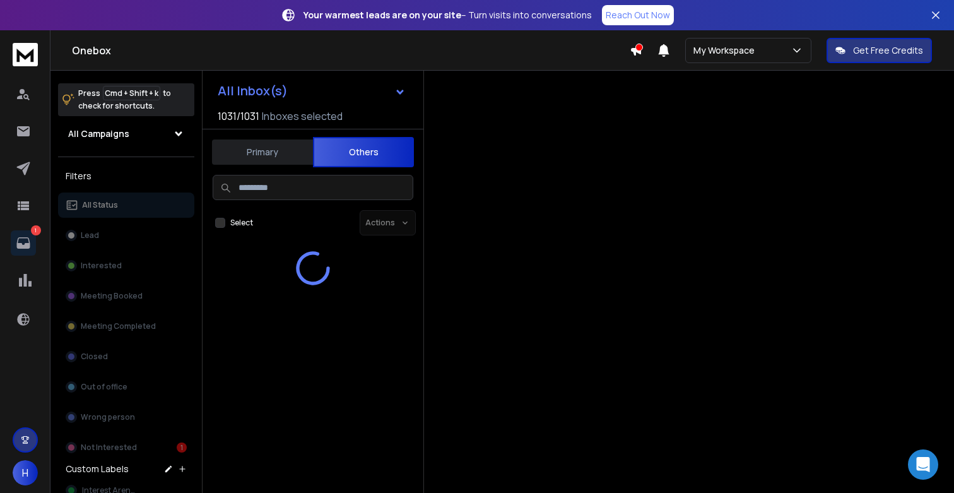
click at [351, 143] on button "Others" at bounding box center [363, 152] width 101 height 30
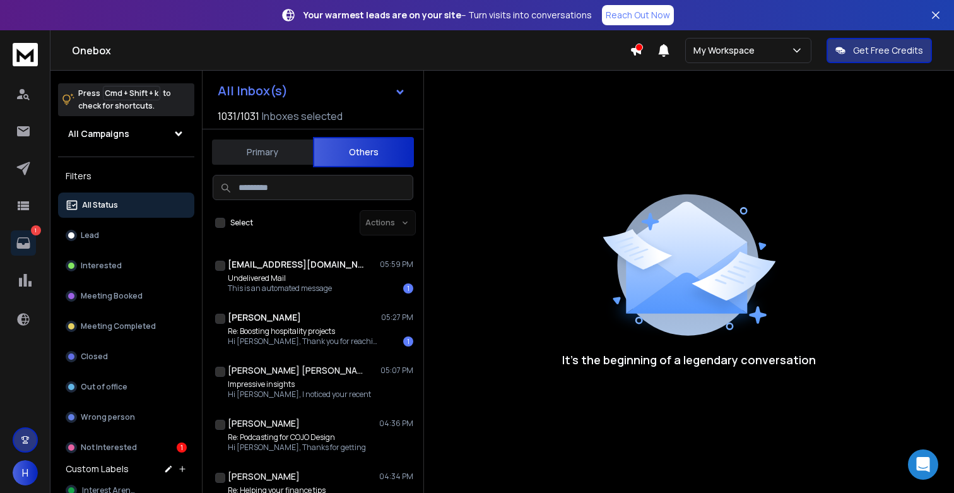
click at [368, 268] on div "[EMAIL_ADDRESS][DOMAIN_NAME] 05:59 PM" at bounding box center [320, 264] width 185 height 13
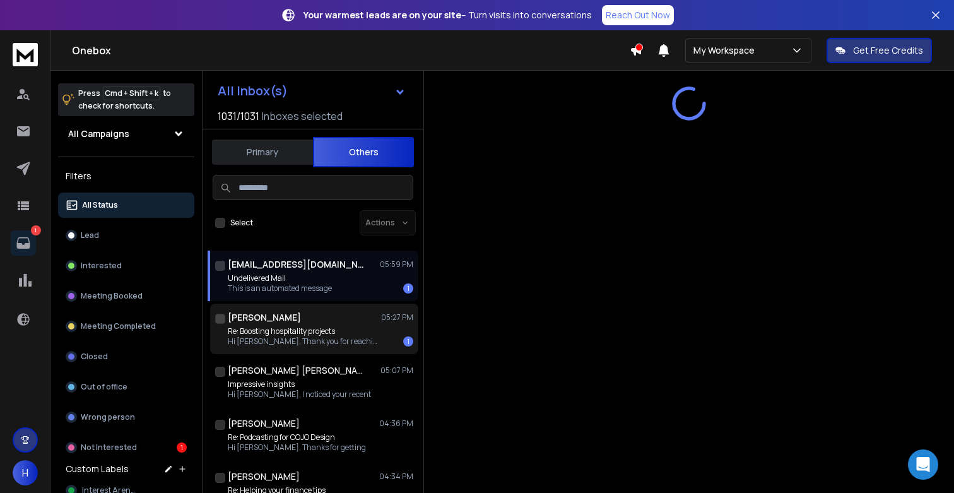
click at [362, 311] on div "[PERSON_NAME] 05:27 PM" at bounding box center [320, 317] width 185 height 13
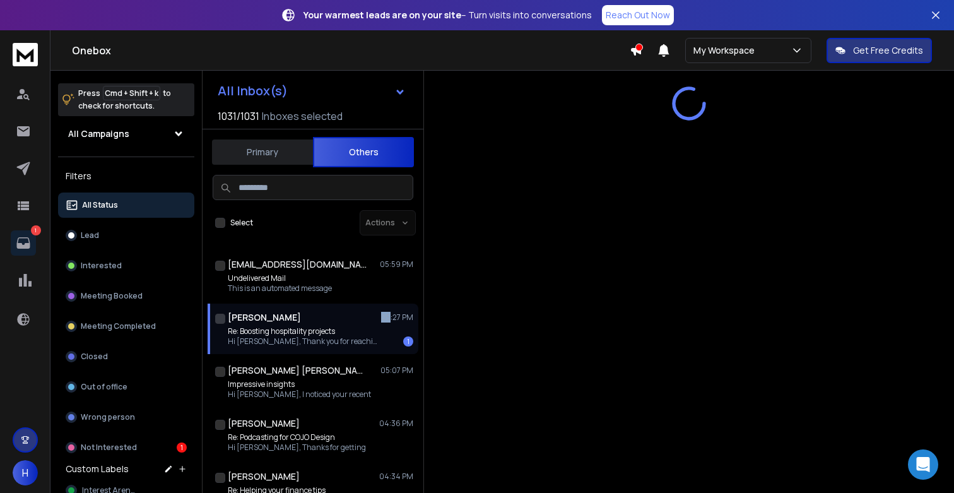
click at [362, 311] on div "[PERSON_NAME] 05:27 PM" at bounding box center [320, 317] width 185 height 13
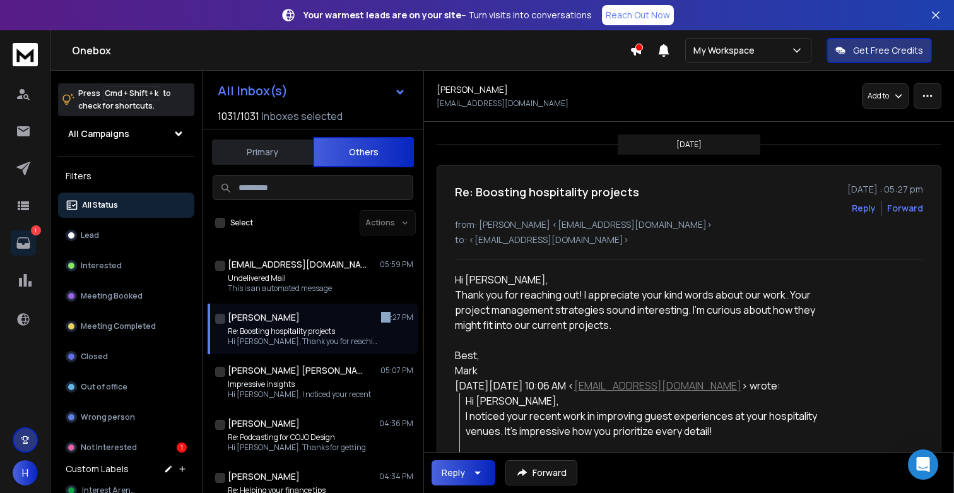
click at [295, 149] on button "Primary" at bounding box center [262, 152] width 101 height 28
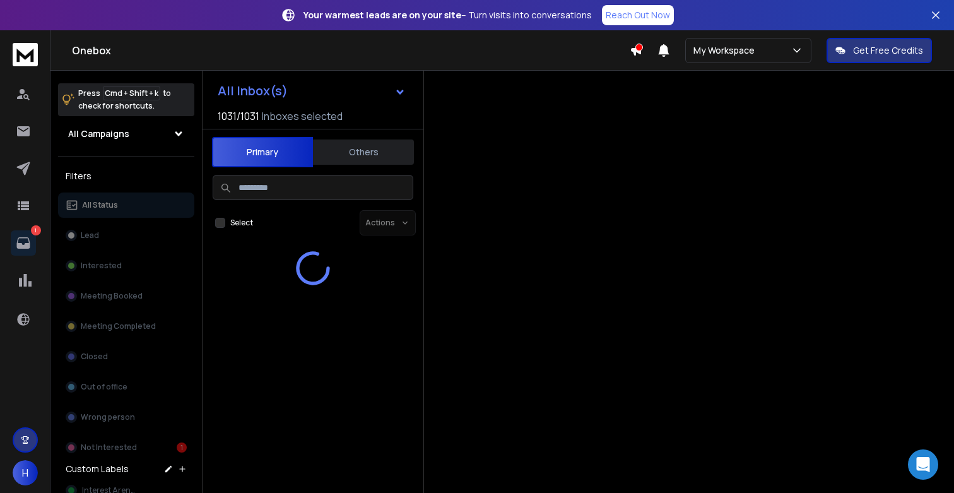
click at [293, 147] on button "Primary" at bounding box center [262, 152] width 101 height 30
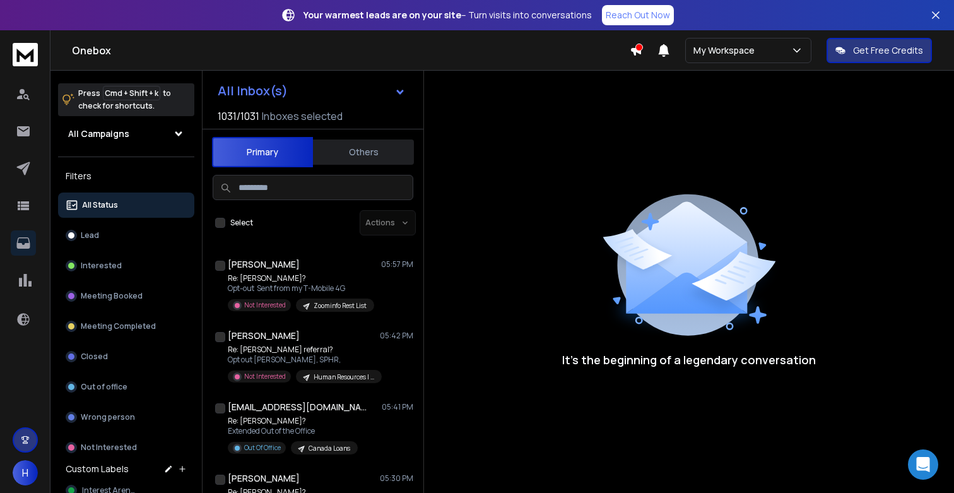
drag, startPoint x: 308, startPoint y: 135, endPoint x: 321, endPoint y: 146, distance: 17.0
click at [308, 136] on div "All Inbox(s) 1031 / 1031 Inboxes selected Primary Others Select Actions [PERSON…" at bounding box center [312, 317] width 221 height 493
click at [324, 148] on button "Others" at bounding box center [363, 152] width 101 height 28
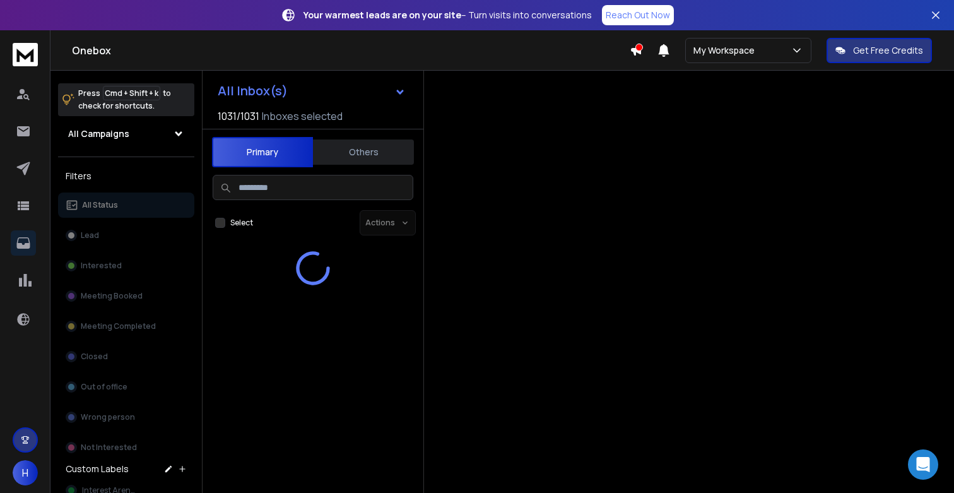
click at [289, 154] on button "Primary" at bounding box center [262, 152] width 101 height 30
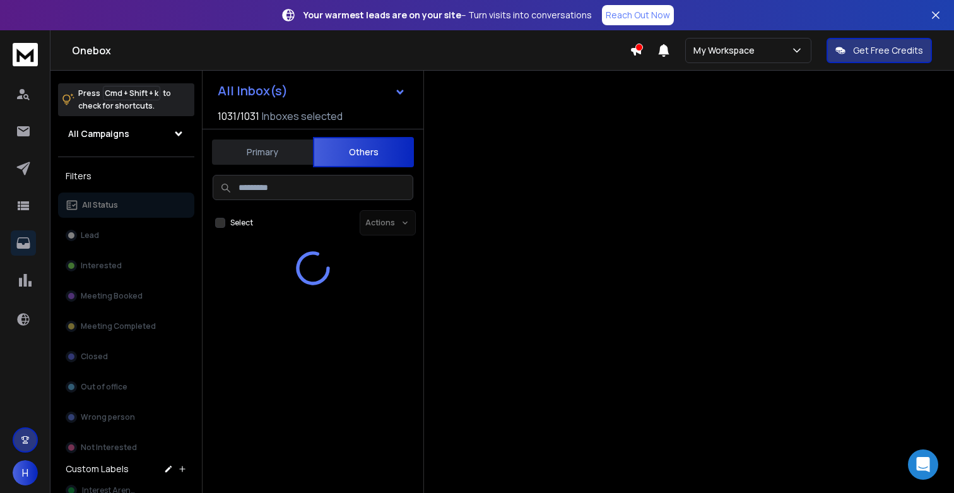
click at [336, 143] on button "Others" at bounding box center [363, 152] width 101 height 30
click at [335, 143] on button "Others" at bounding box center [363, 152] width 101 height 30
click at [266, 147] on button "Primary" at bounding box center [262, 152] width 101 height 28
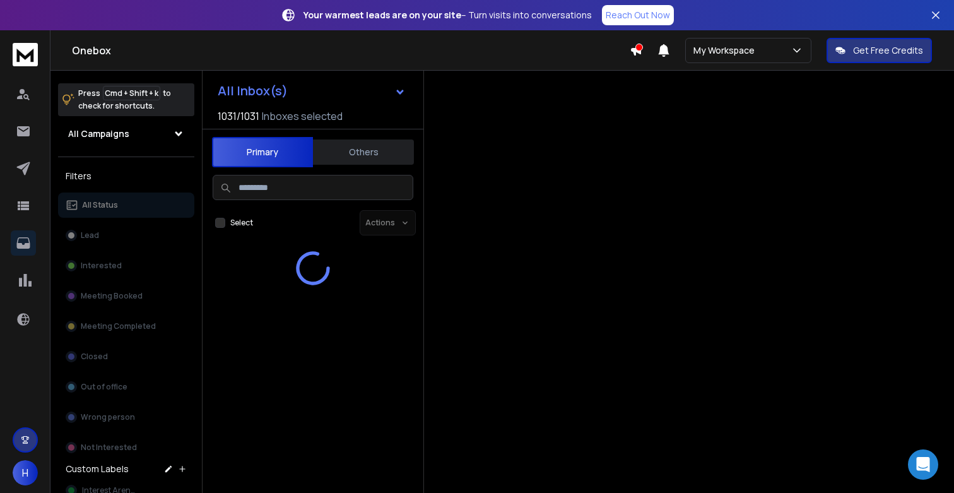
click at [266, 147] on button "Primary" at bounding box center [262, 152] width 101 height 30
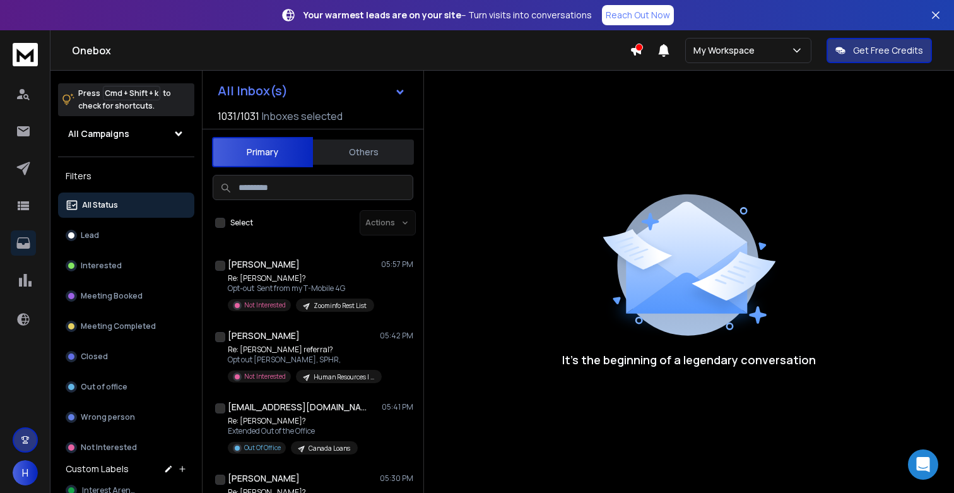
click at [266, 147] on button "Primary" at bounding box center [262, 152] width 101 height 30
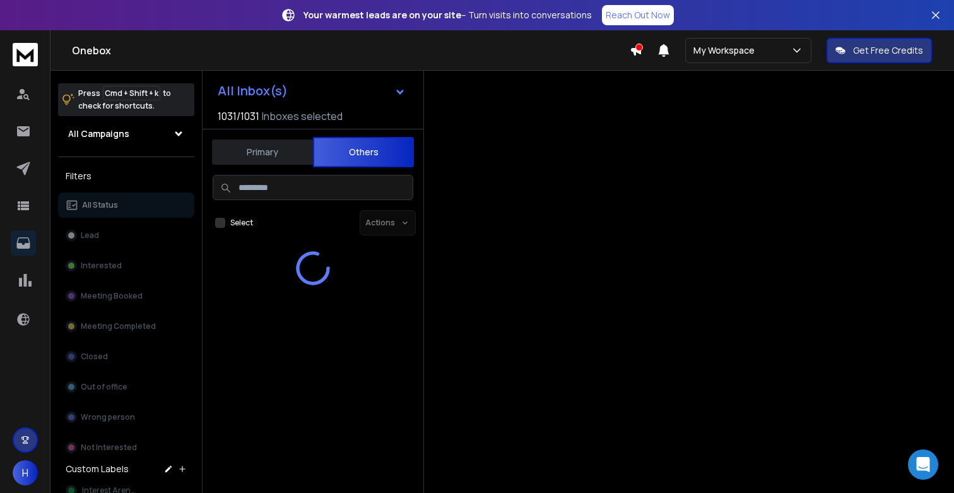
click at [356, 151] on button "Others" at bounding box center [363, 152] width 101 height 30
click at [332, 151] on button "Others" at bounding box center [363, 152] width 101 height 30
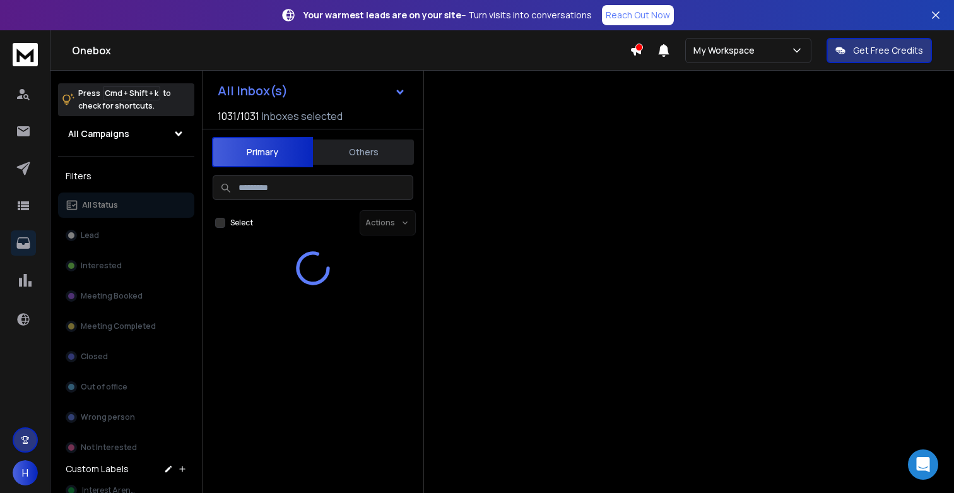
click at [280, 151] on button "Primary" at bounding box center [262, 152] width 101 height 30
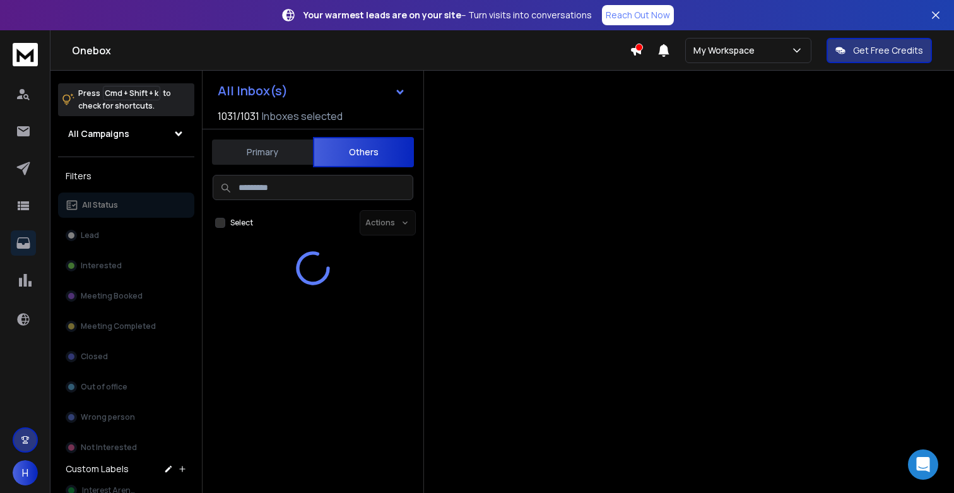
click at [353, 162] on button "Others" at bounding box center [363, 152] width 101 height 30
click at [353, 154] on button "Others" at bounding box center [363, 152] width 101 height 30
click at [352, 154] on button "Others" at bounding box center [363, 152] width 101 height 30
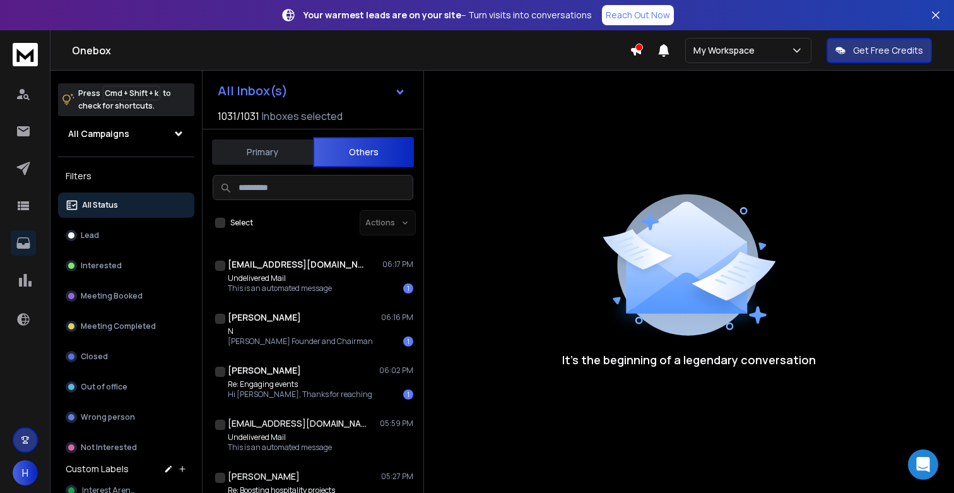
click at [272, 152] on button "Primary" at bounding box center [262, 152] width 101 height 28
